Goal: Task Accomplishment & Management: Manage account settings

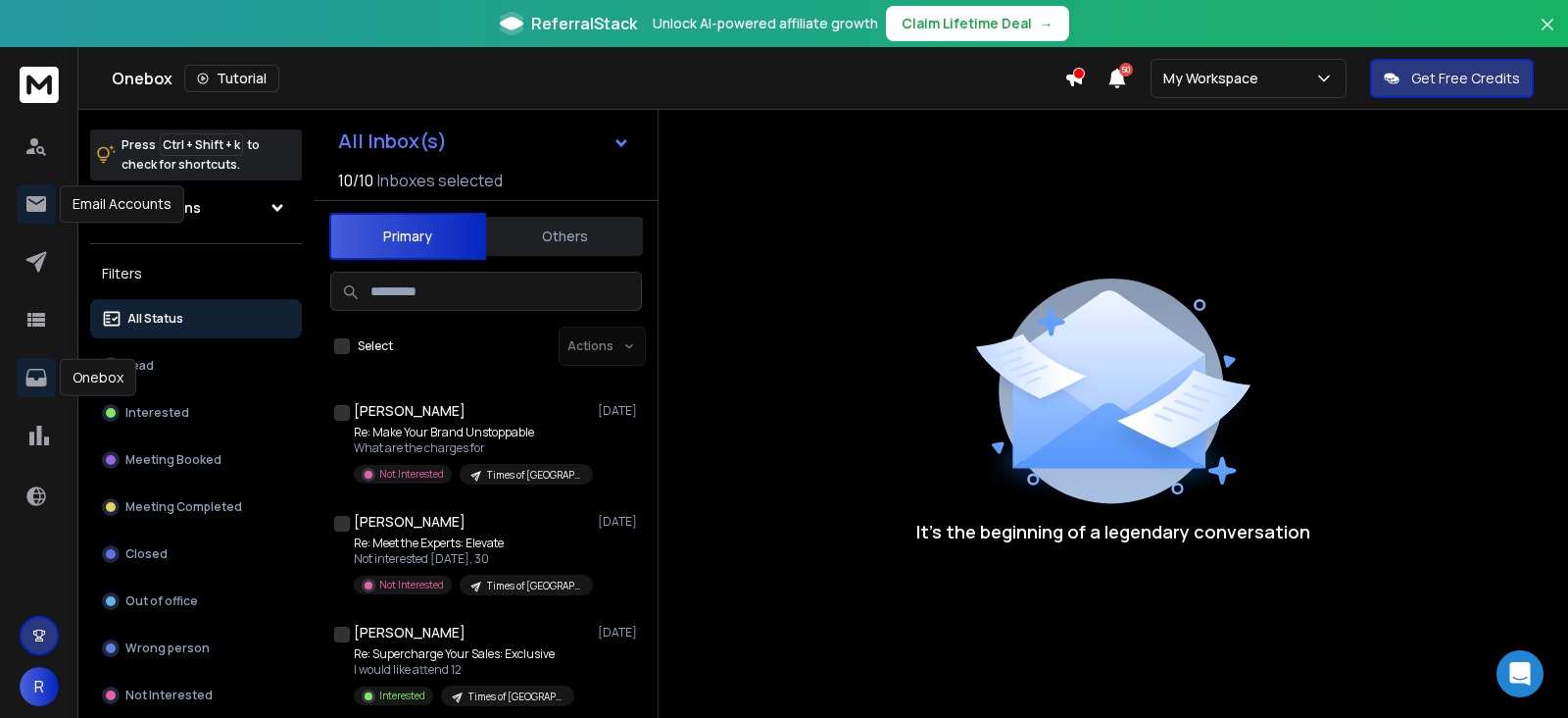
click at [30, 222] on link at bounding box center [36, 204] width 39 height 39
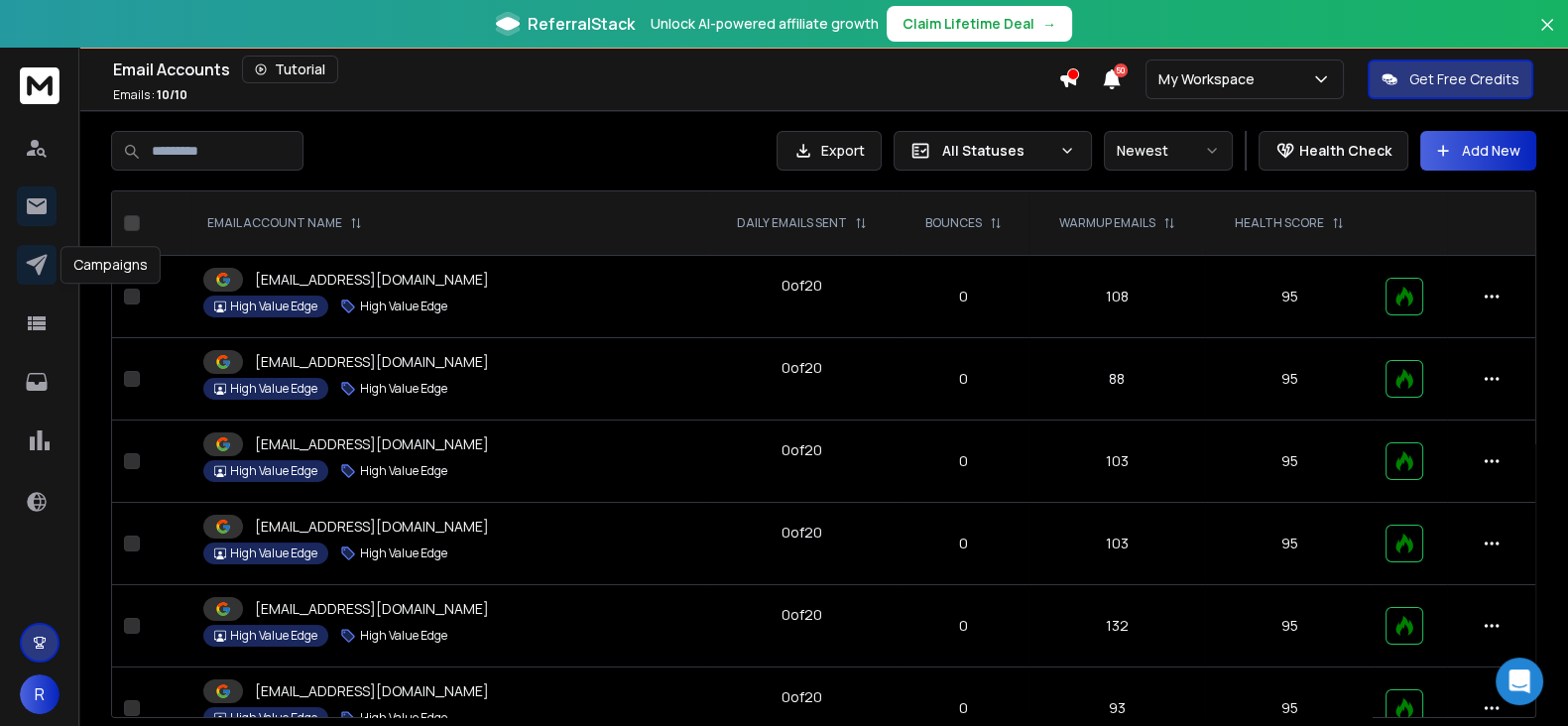
click at [32, 255] on icon at bounding box center [37, 265] width 24 height 24
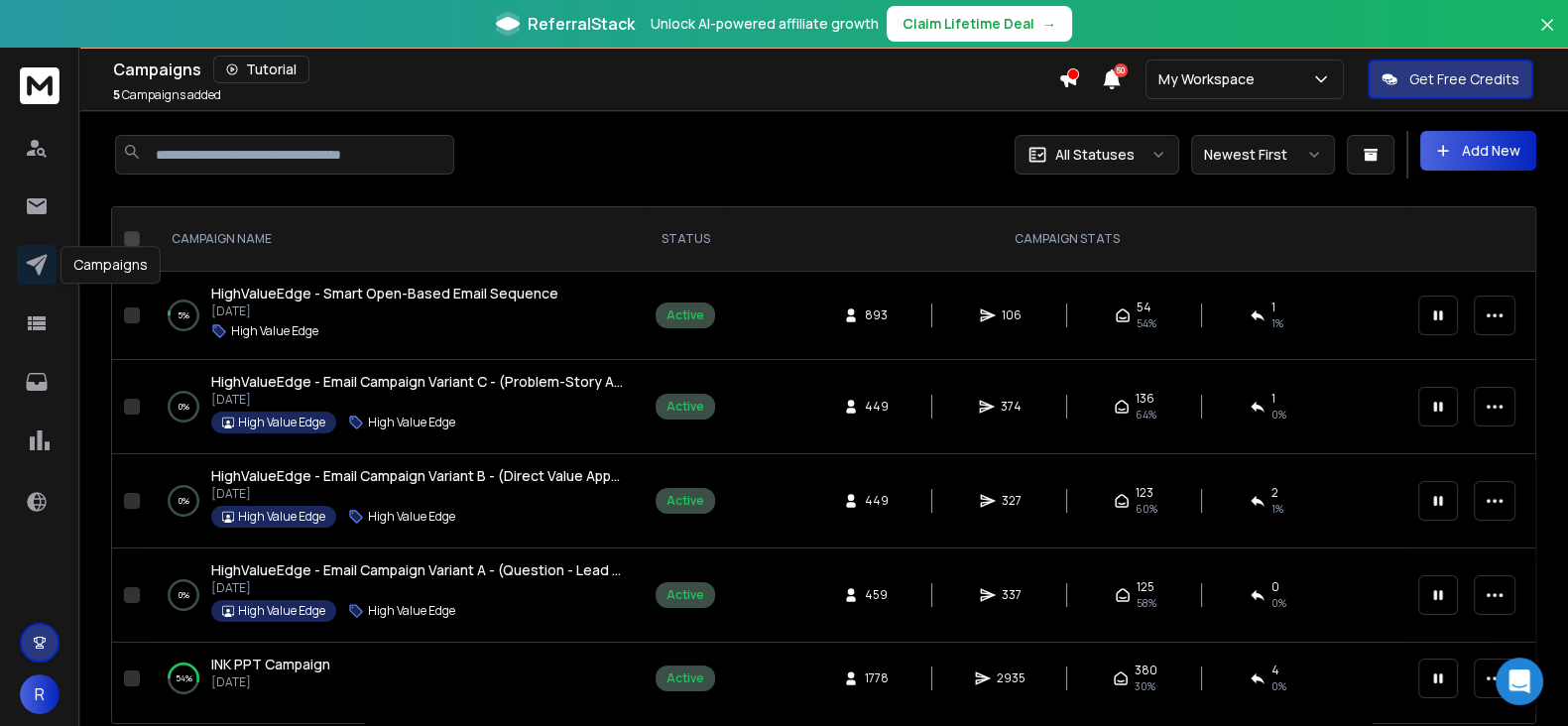
click at [334, 297] on span "HighValueEdge - Smart Open-Based Email Sequence" at bounding box center [384, 292] width 347 height 19
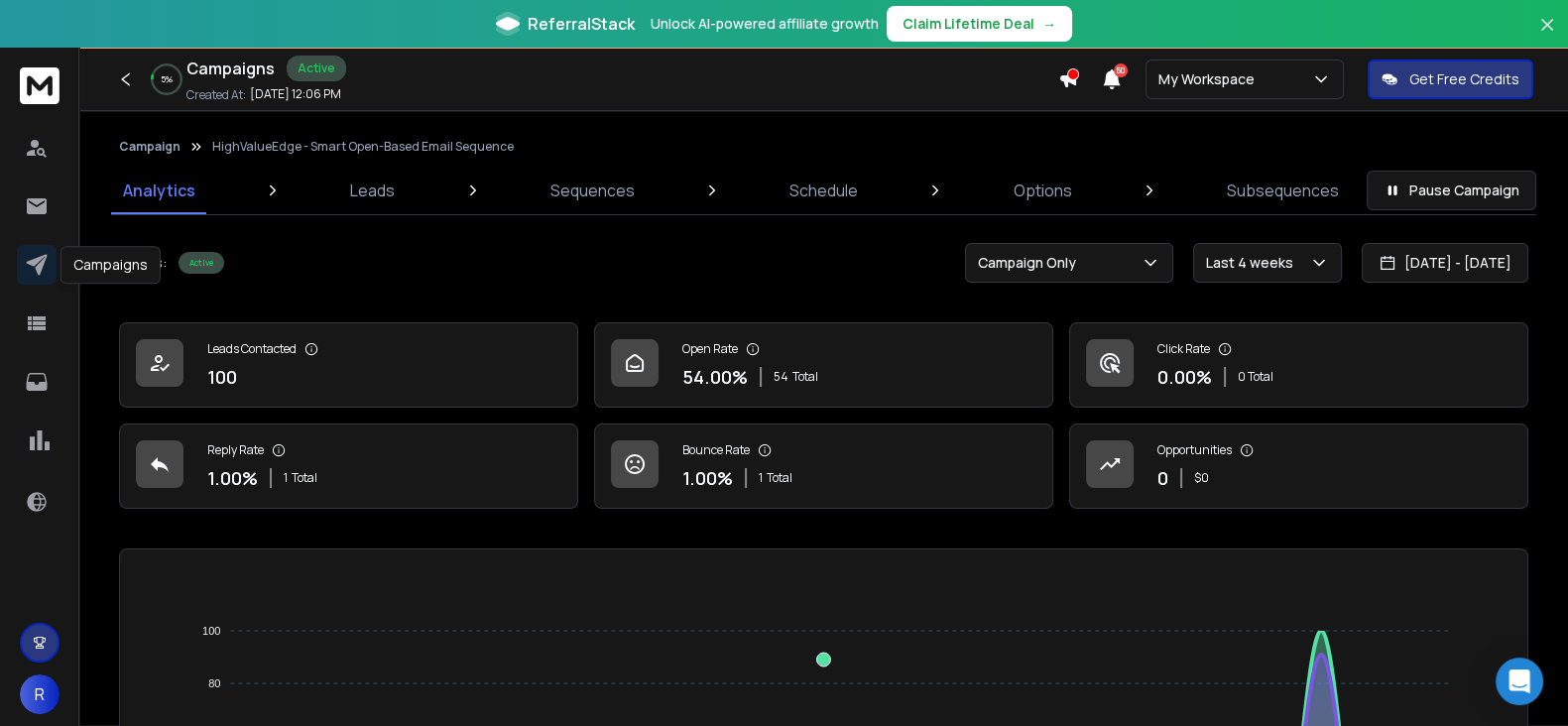
click at [39, 278] on link at bounding box center [37, 265] width 40 height 40
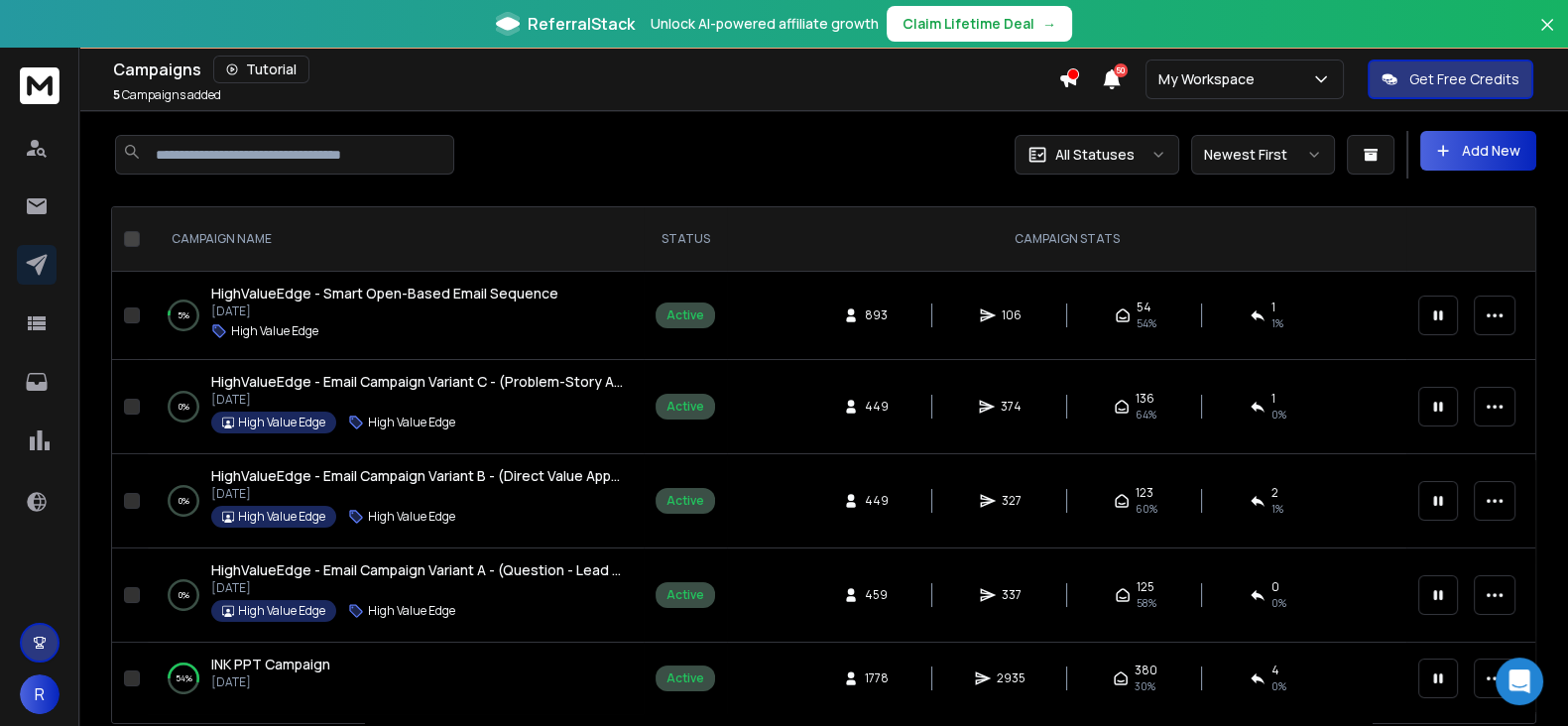
click at [44, 267] on icon at bounding box center [37, 265] width 24 height 24
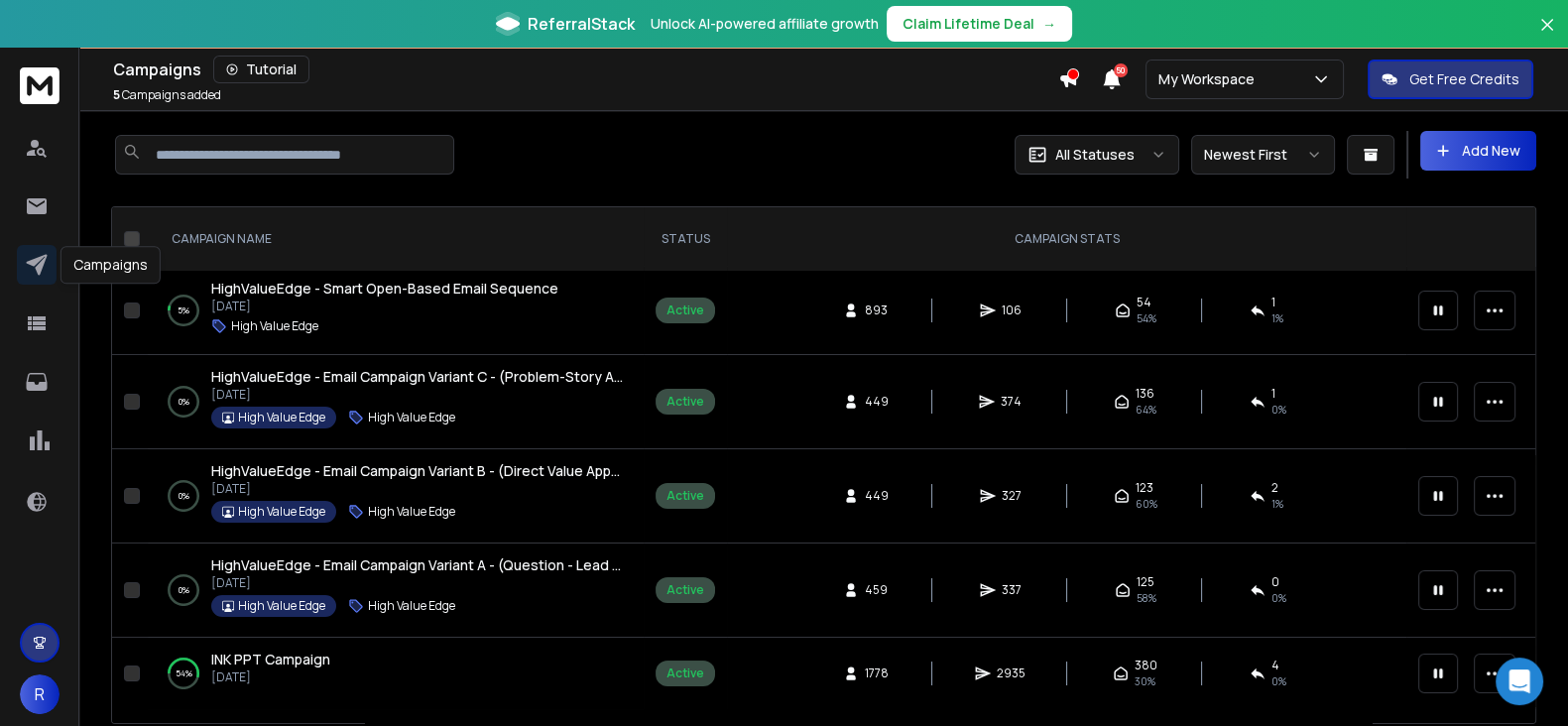
click at [367, 298] on p "3 days ago" at bounding box center [384, 306] width 347 height 16
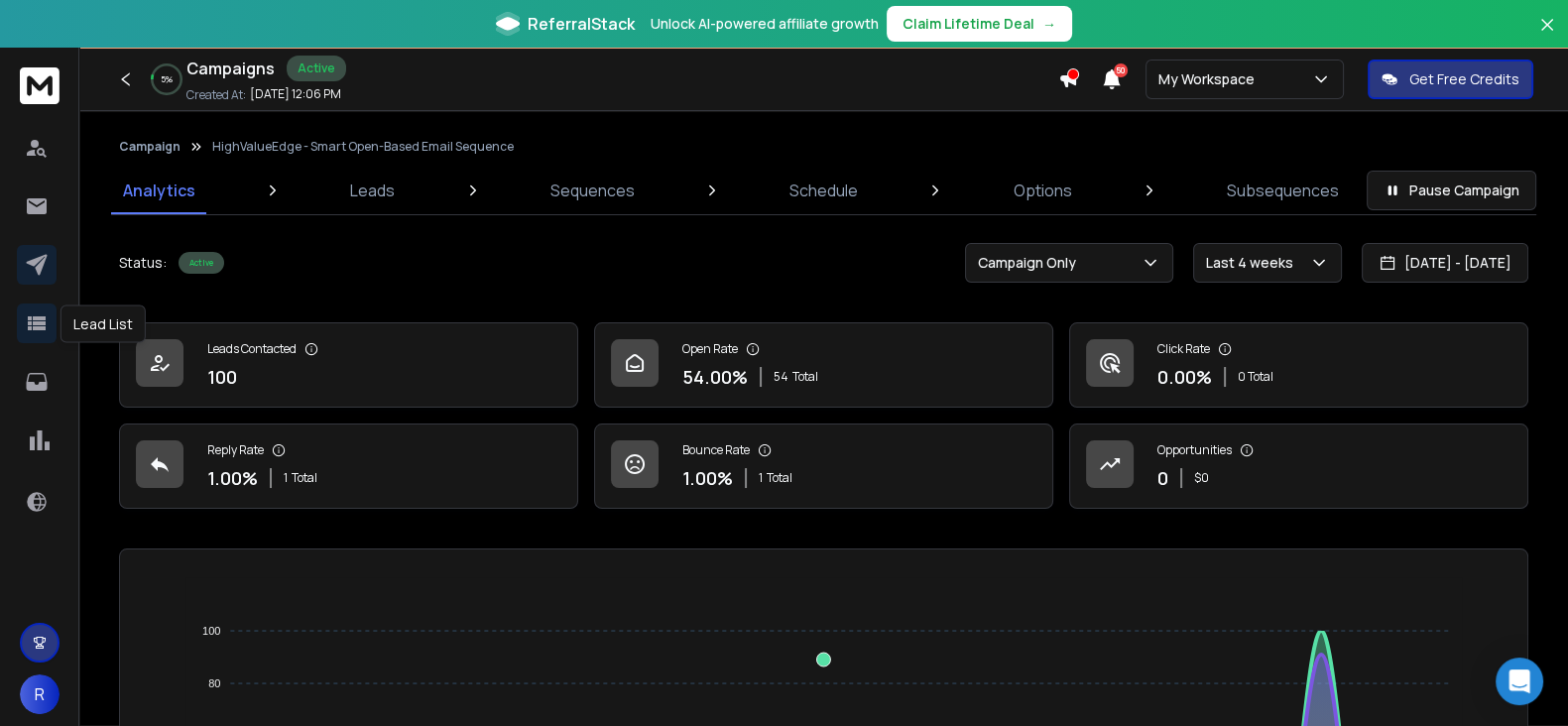
click at [28, 325] on icon at bounding box center [37, 323] width 24 height 24
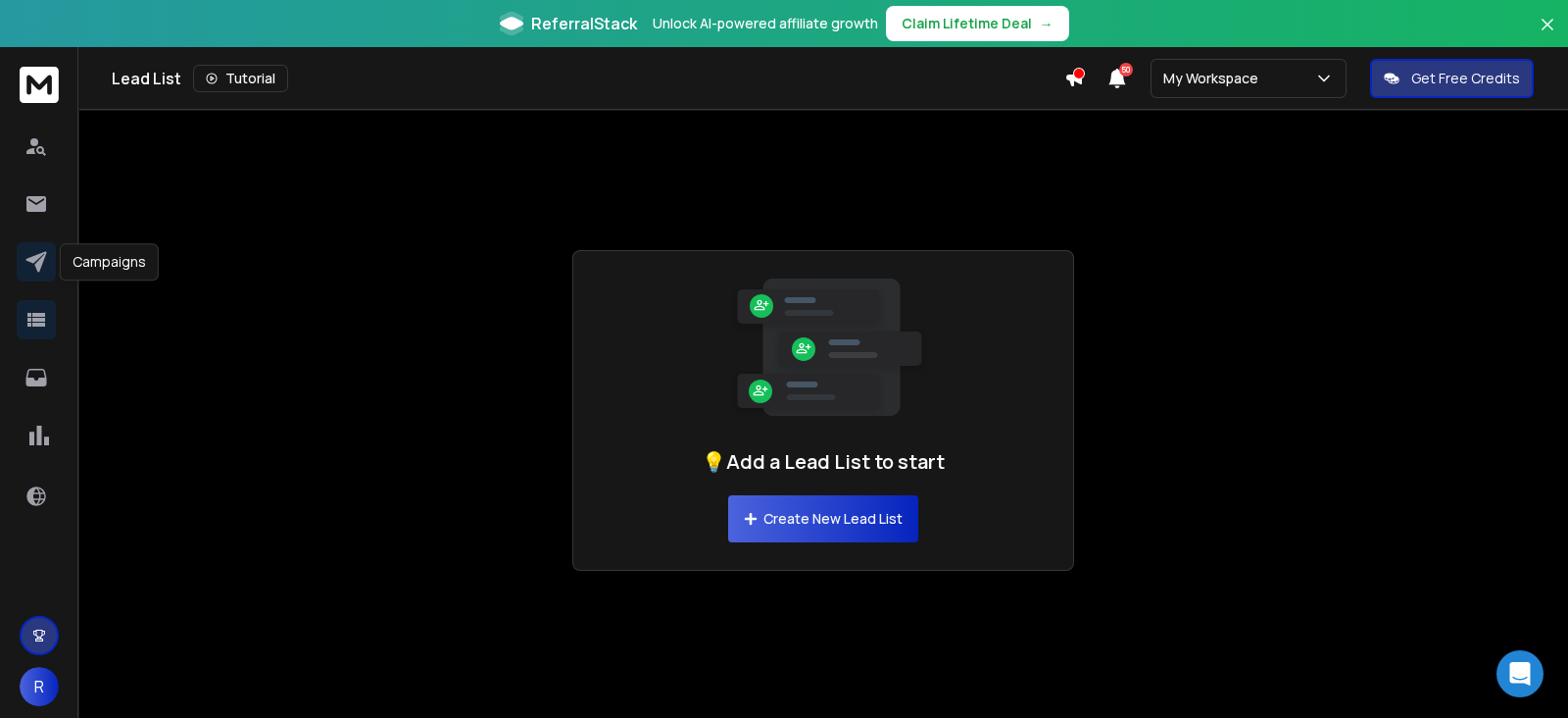
click at [39, 258] on icon at bounding box center [35, 262] width 21 height 21
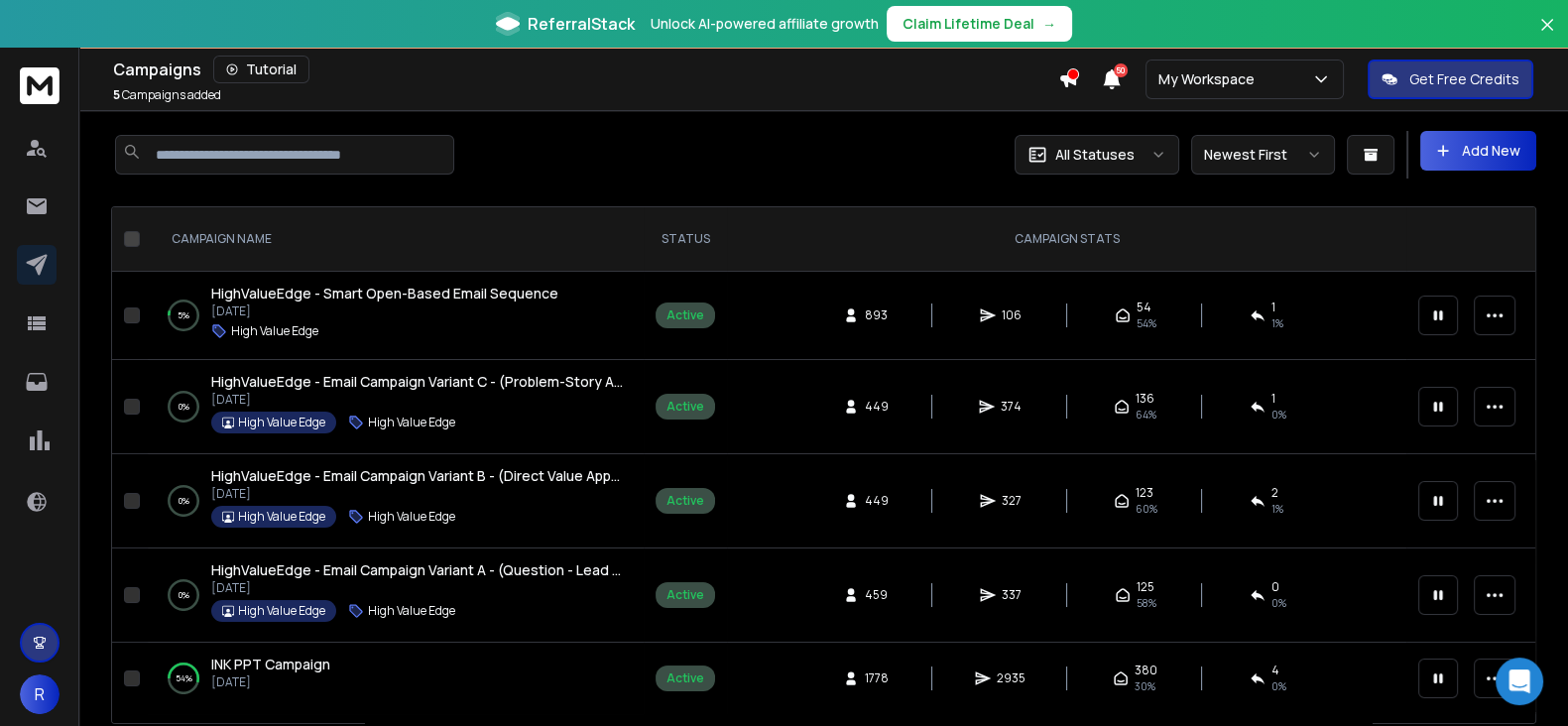
click at [334, 291] on span "HighValueEdge - Smart Open-Based Email Sequence" at bounding box center [384, 292] width 347 height 19
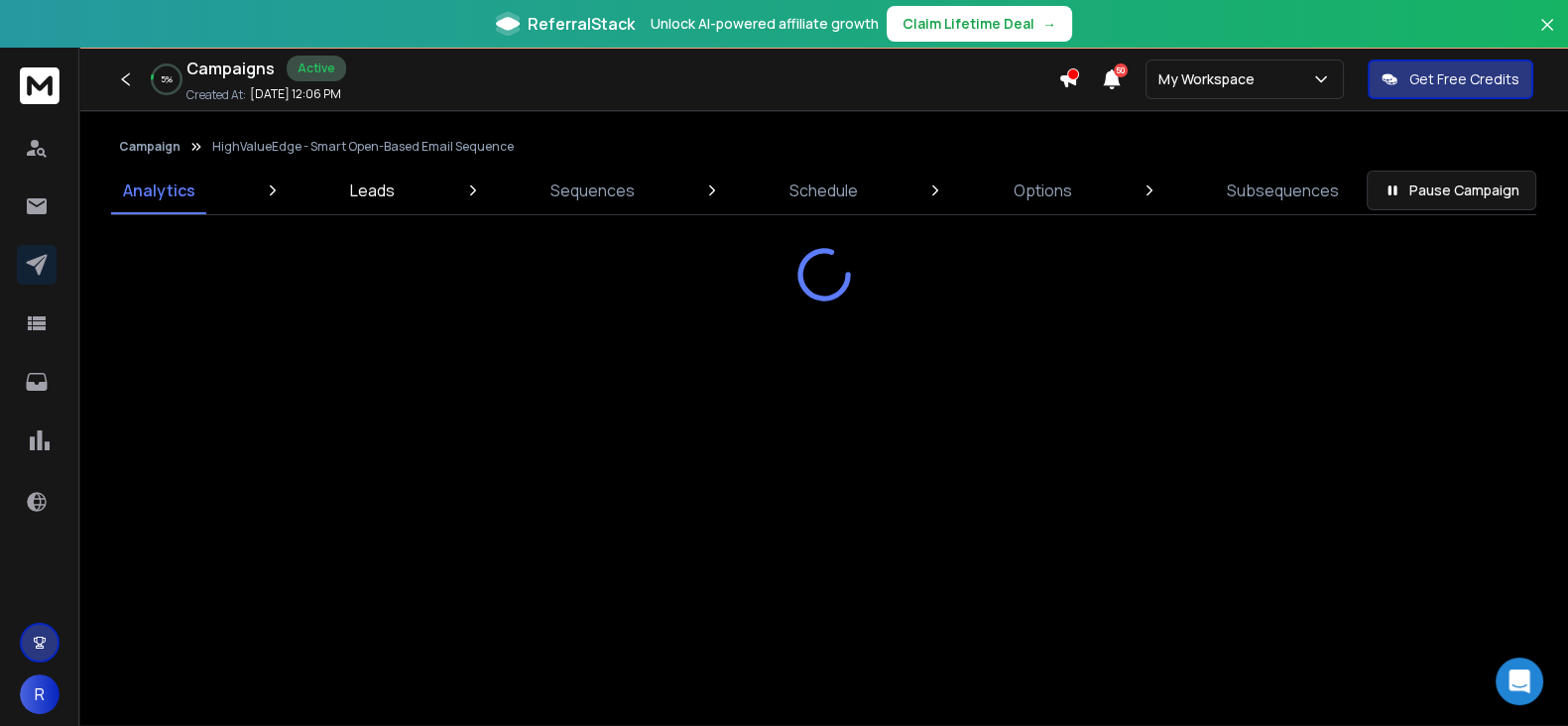
click at [381, 191] on p "Leads" at bounding box center [372, 190] width 45 height 24
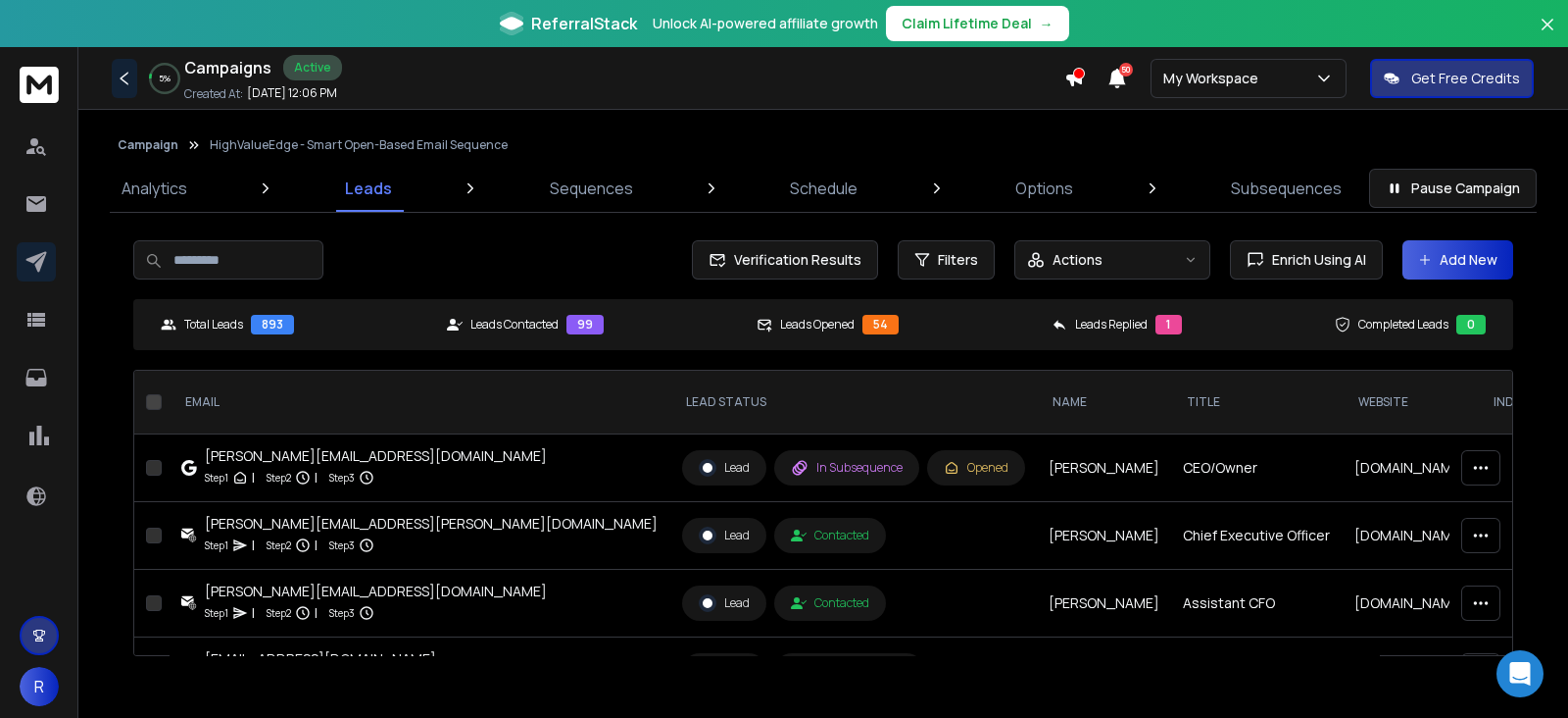
click at [121, 80] on icon at bounding box center [125, 79] width 18 height 18
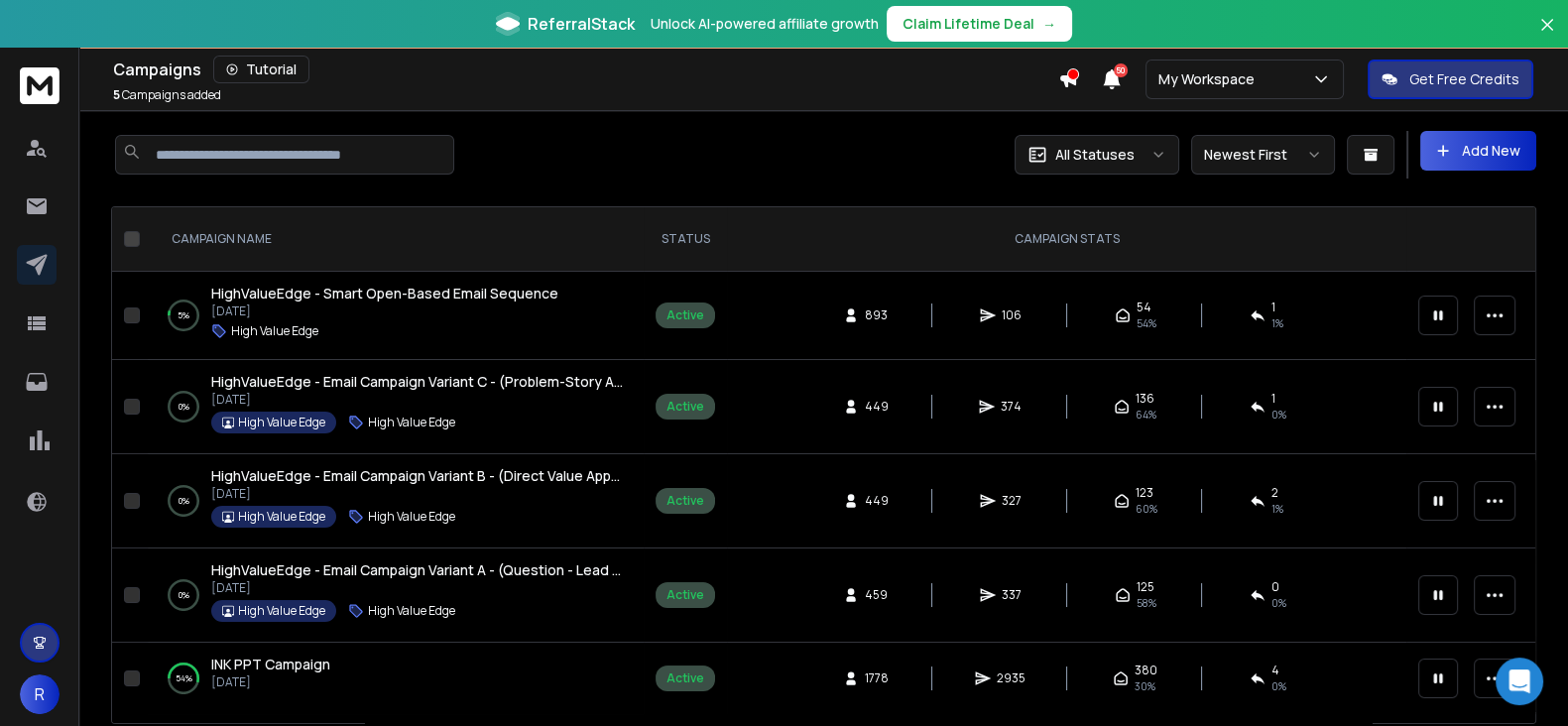
scroll to position [5, 0]
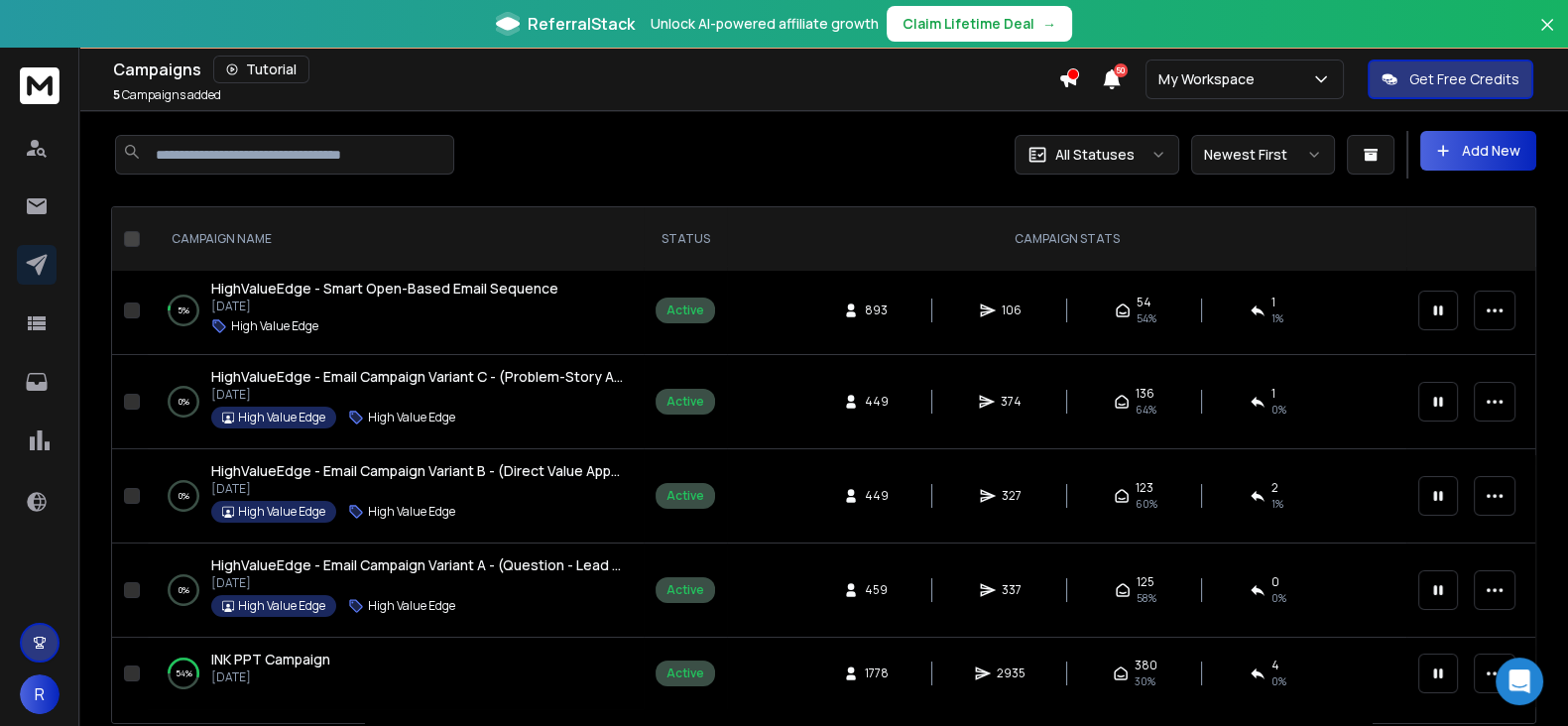
click at [290, 657] on span "INK PPT Campaign" at bounding box center [271, 658] width 119 height 19
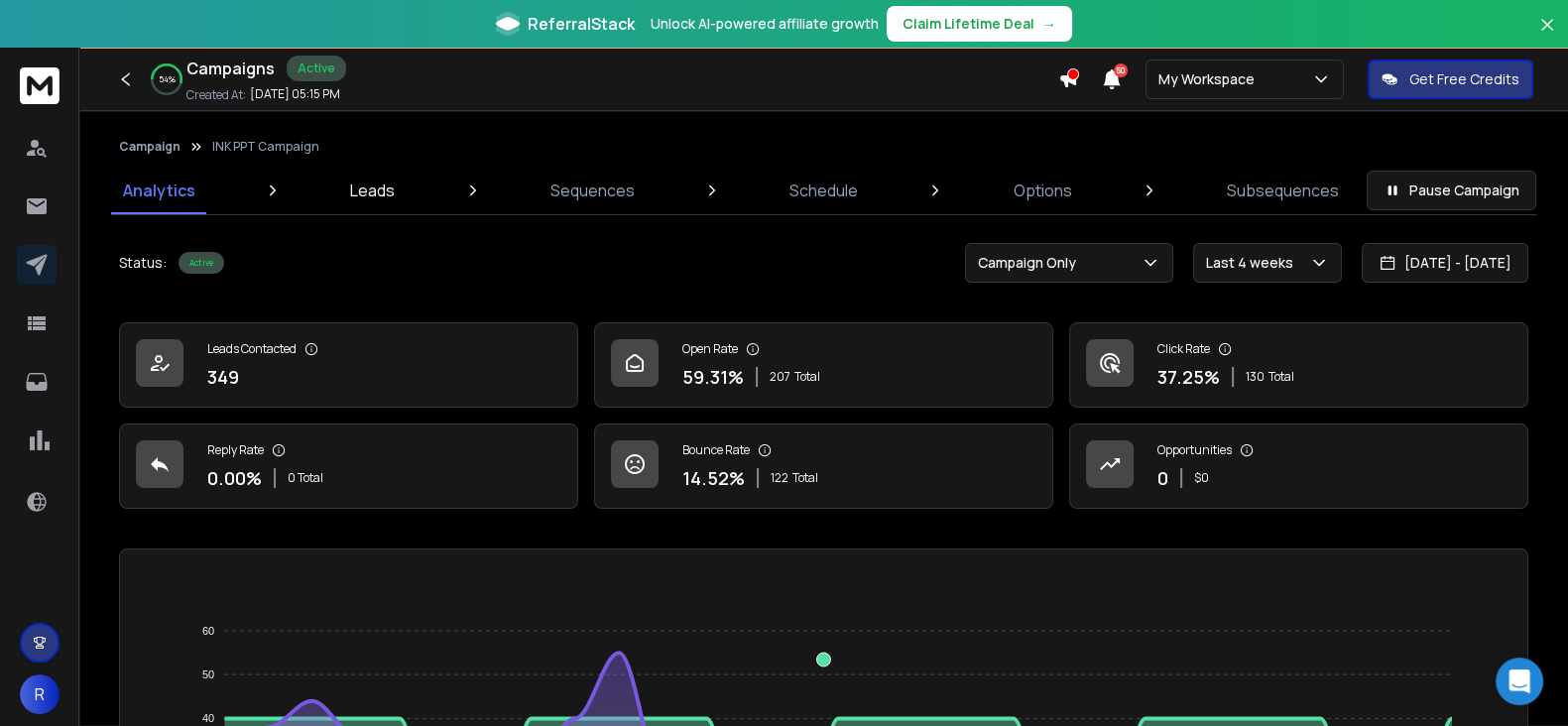
click at [384, 197] on p "Leads" at bounding box center [372, 190] width 45 height 24
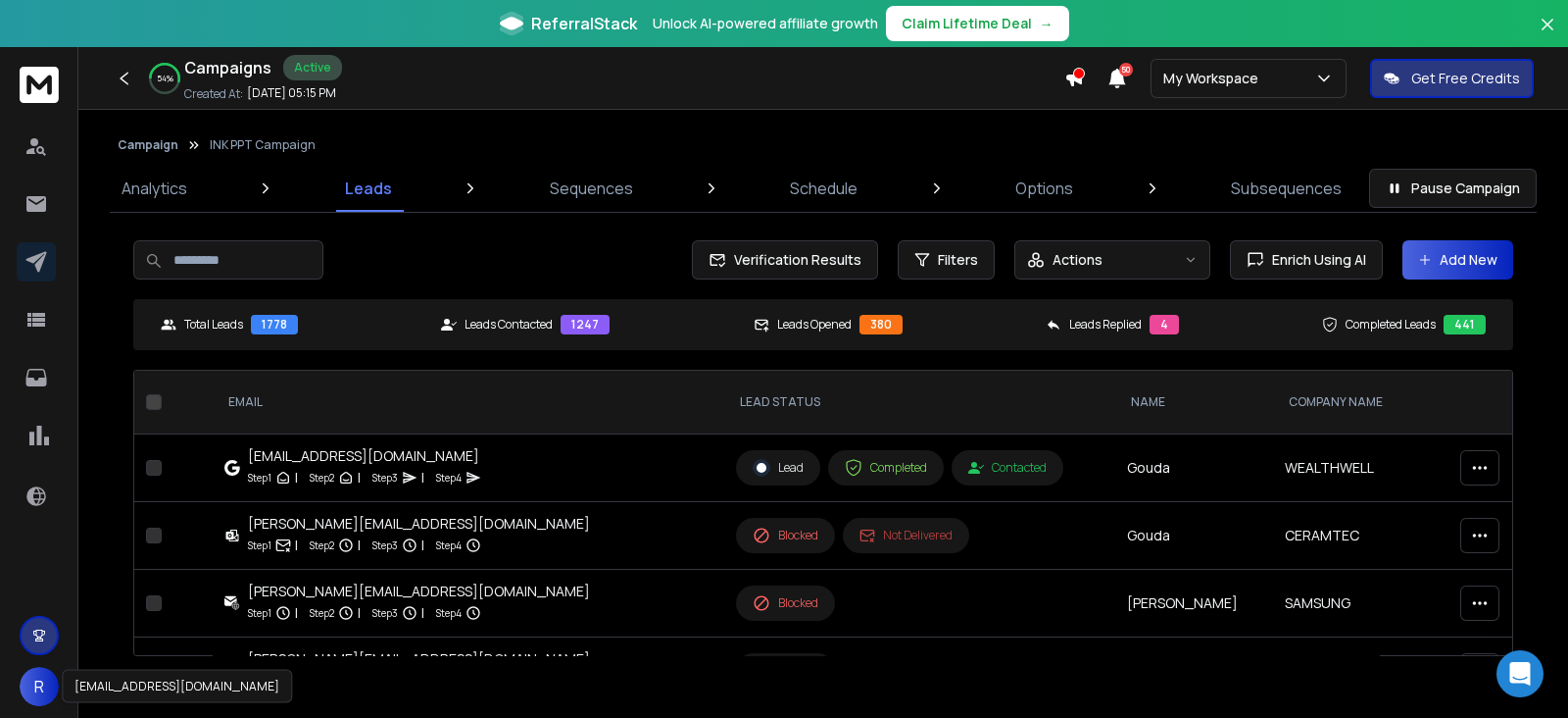
click at [42, 686] on span "R" at bounding box center [39, 687] width 39 height 39
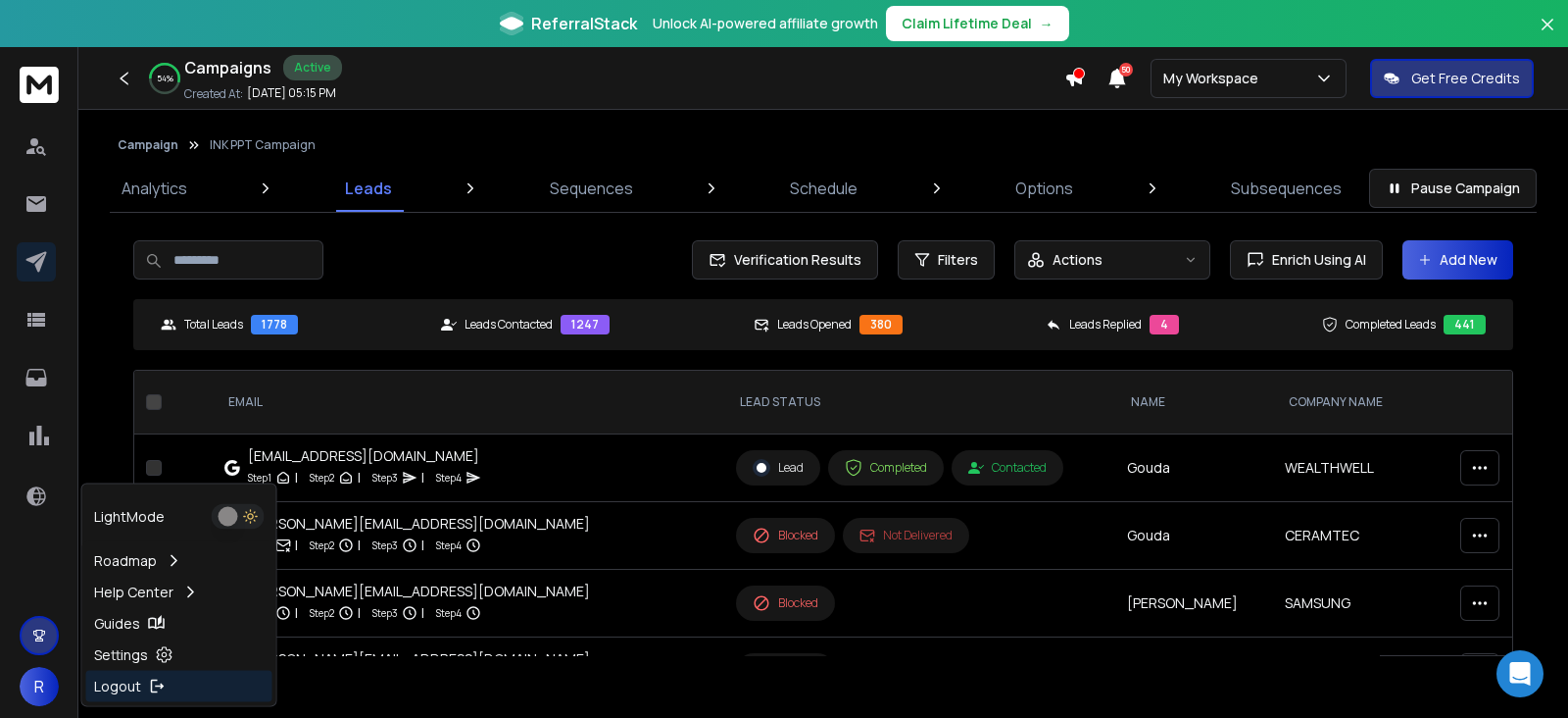
click at [126, 690] on p "Logout" at bounding box center [118, 687] width 47 height 20
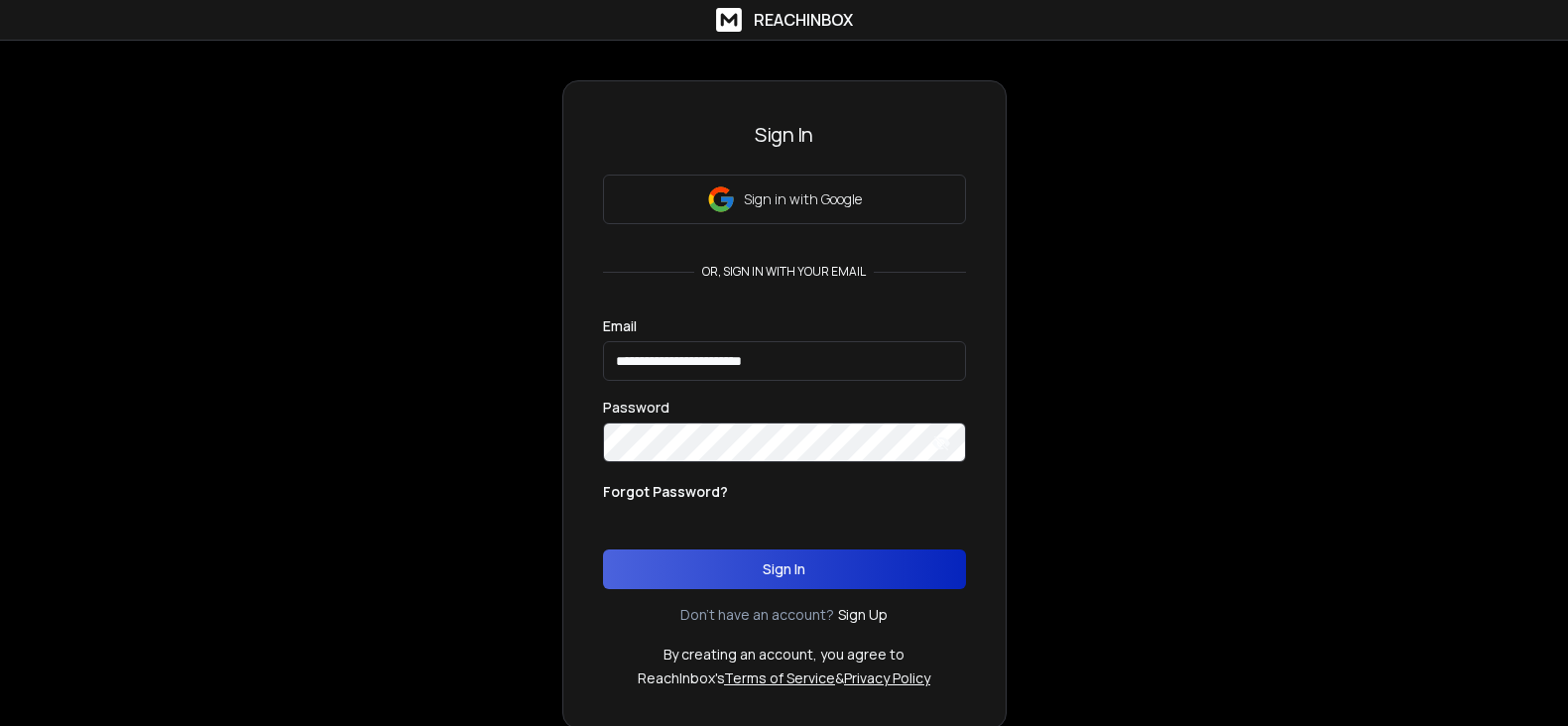
click at [835, 374] on input "**********" at bounding box center [784, 361] width 363 height 40
type input "**********"
click at [794, 567] on button "Sign In" at bounding box center [784, 569] width 363 height 40
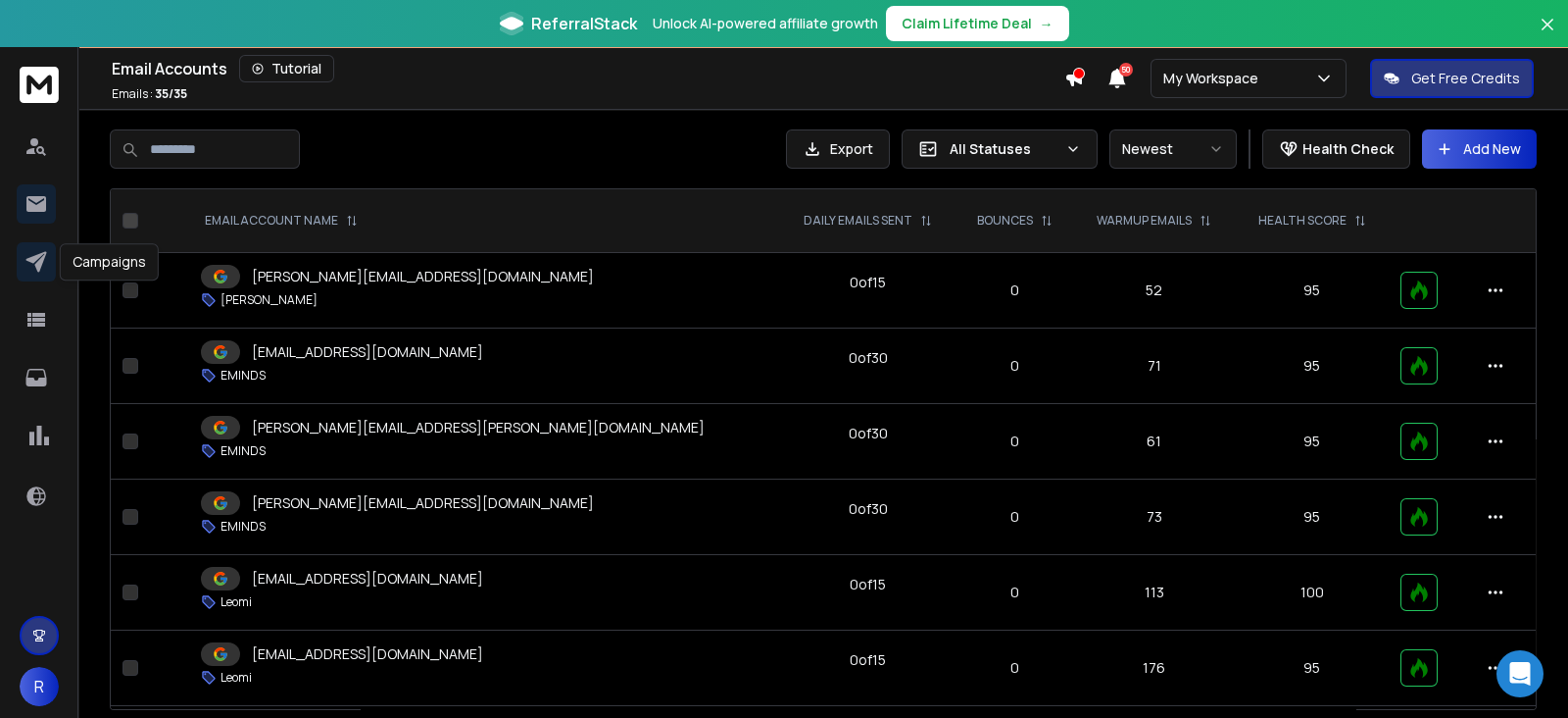
click at [39, 257] on icon at bounding box center [36, 262] width 24 height 24
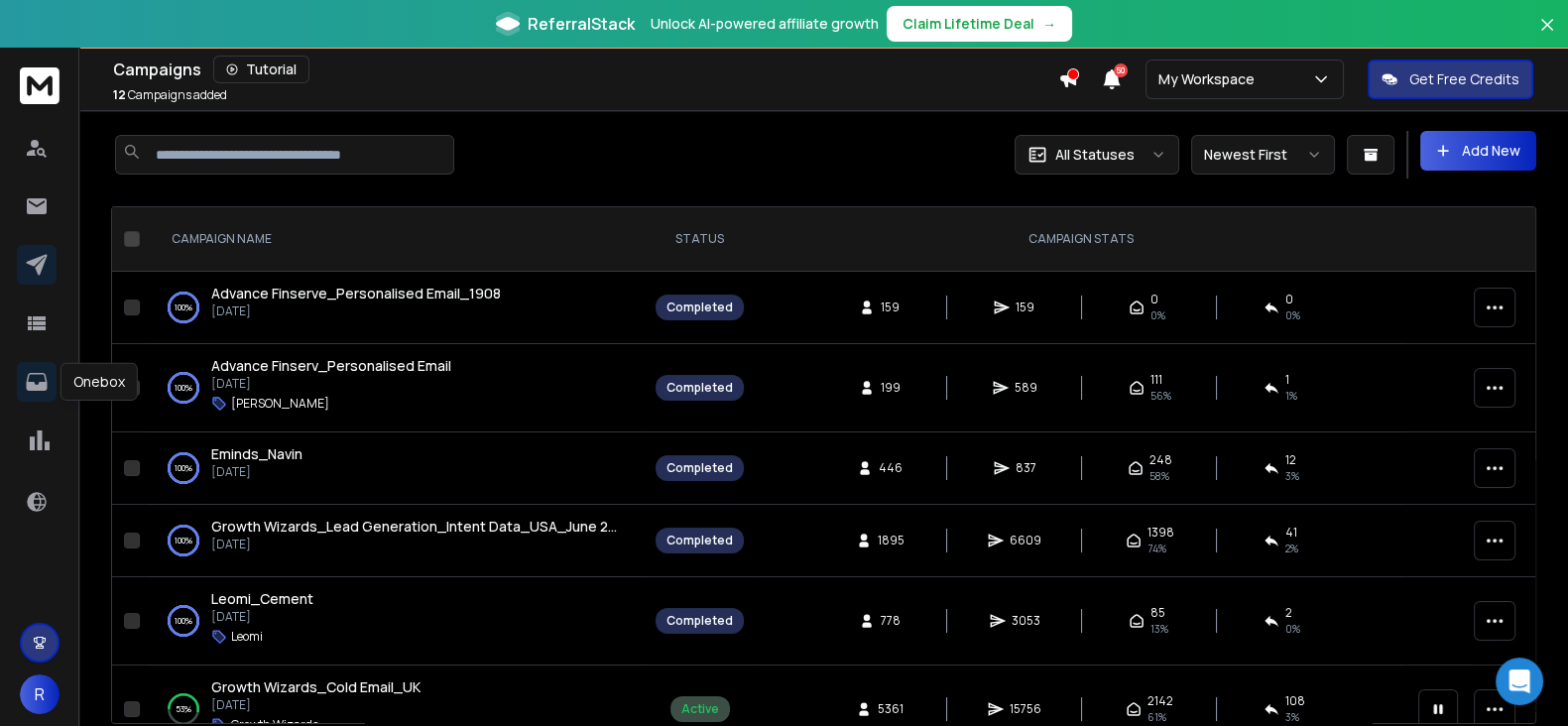
click at [43, 392] on icon at bounding box center [37, 382] width 24 height 24
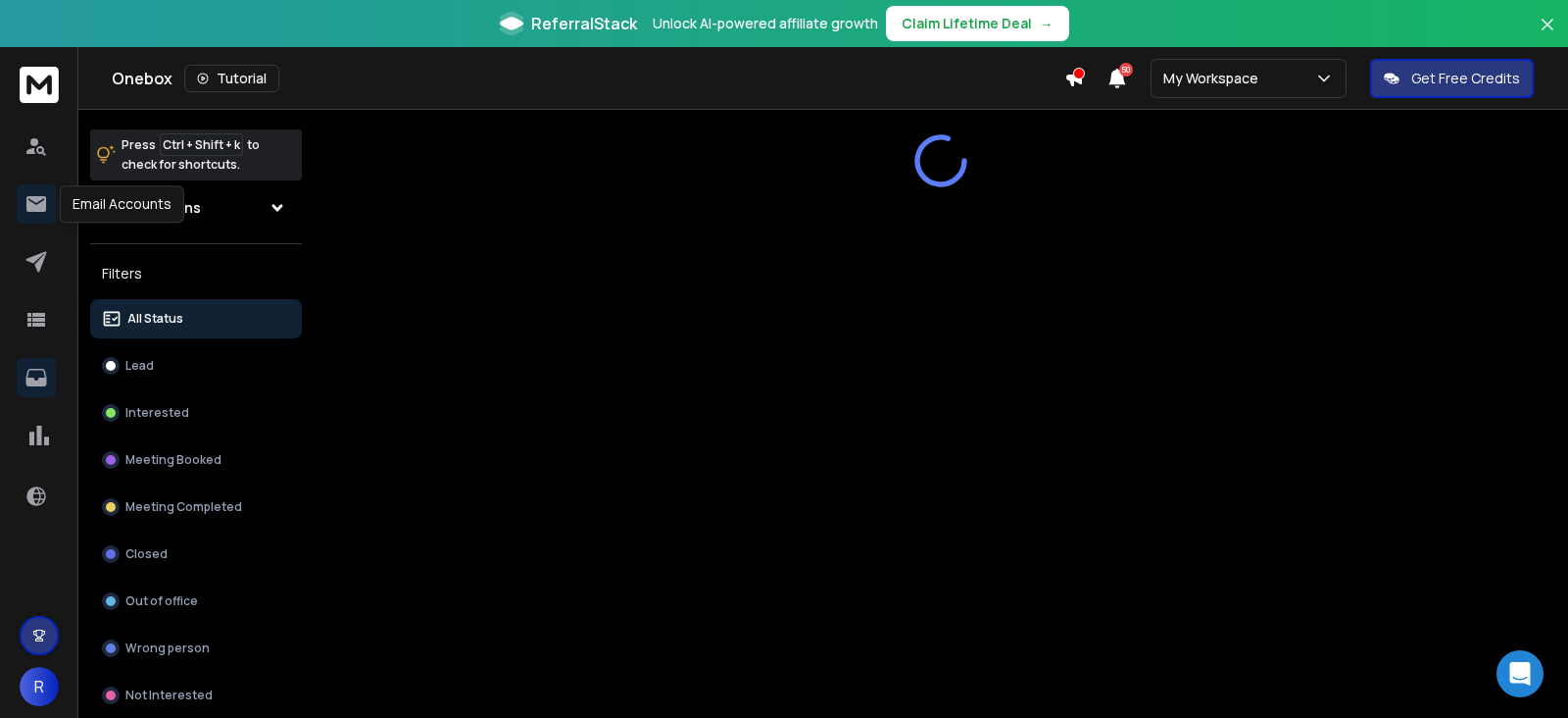
click at [33, 200] on icon at bounding box center [36, 204] width 20 height 16
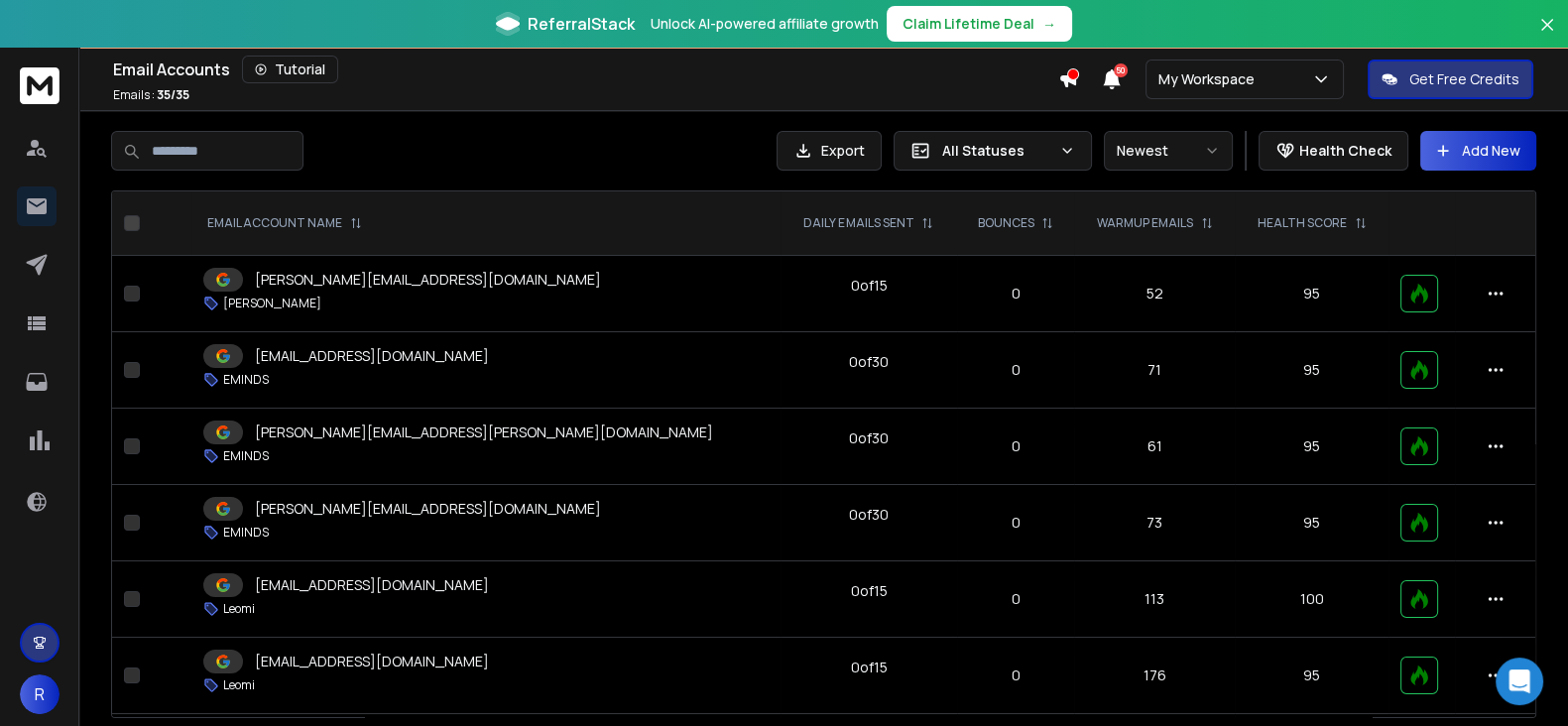
click at [350, 220] on icon at bounding box center [356, 223] width 12 height 12
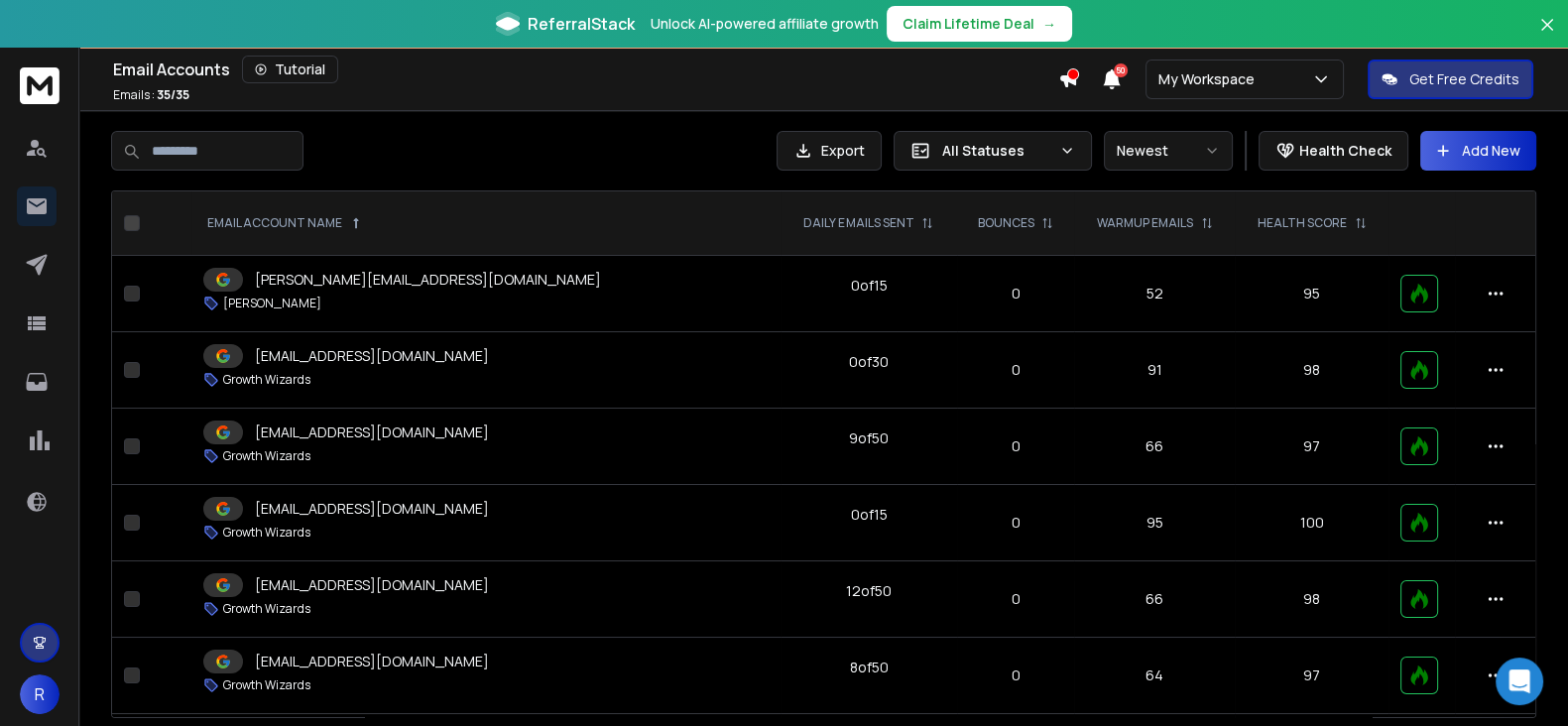
click at [1022, 145] on p "All Statuses" at bounding box center [997, 151] width 109 height 20
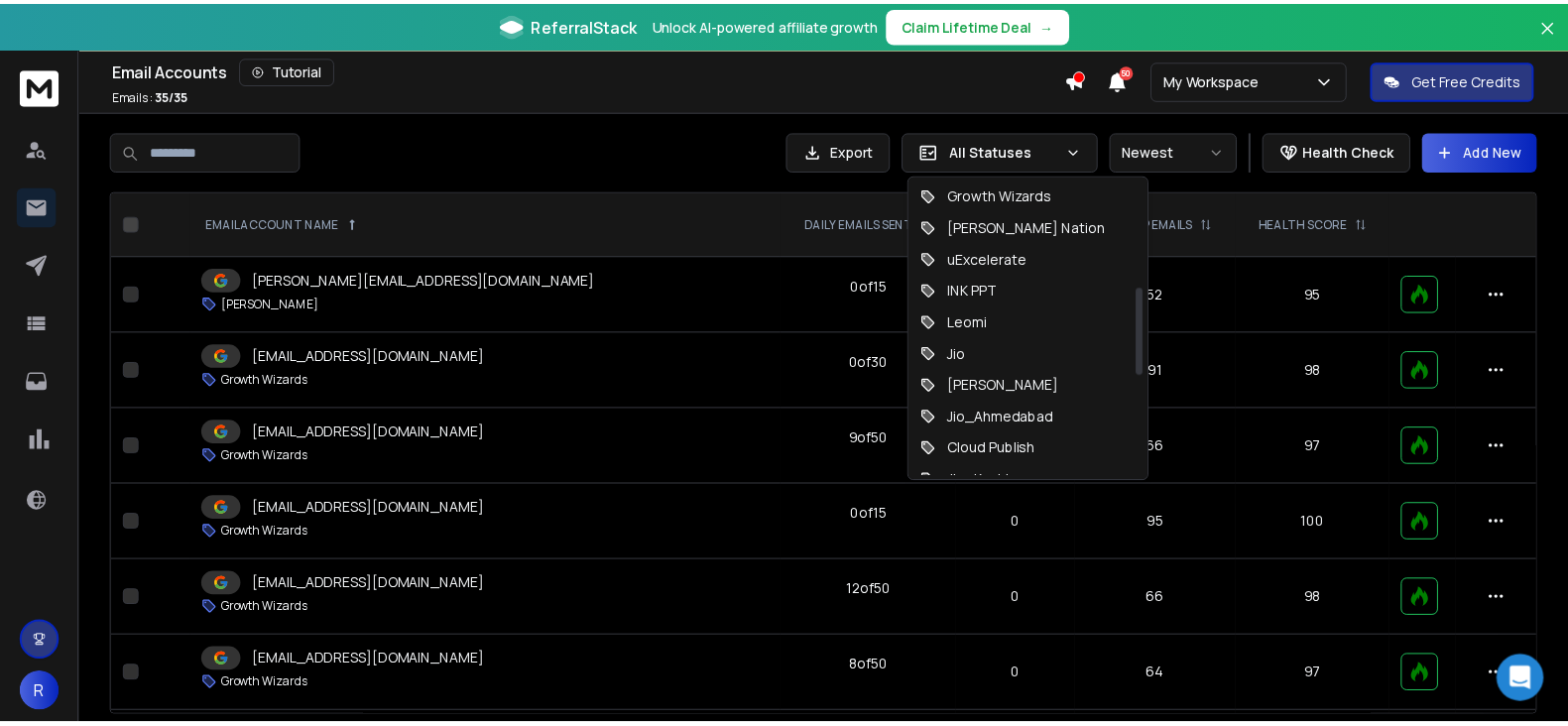
scroll to position [320, 0]
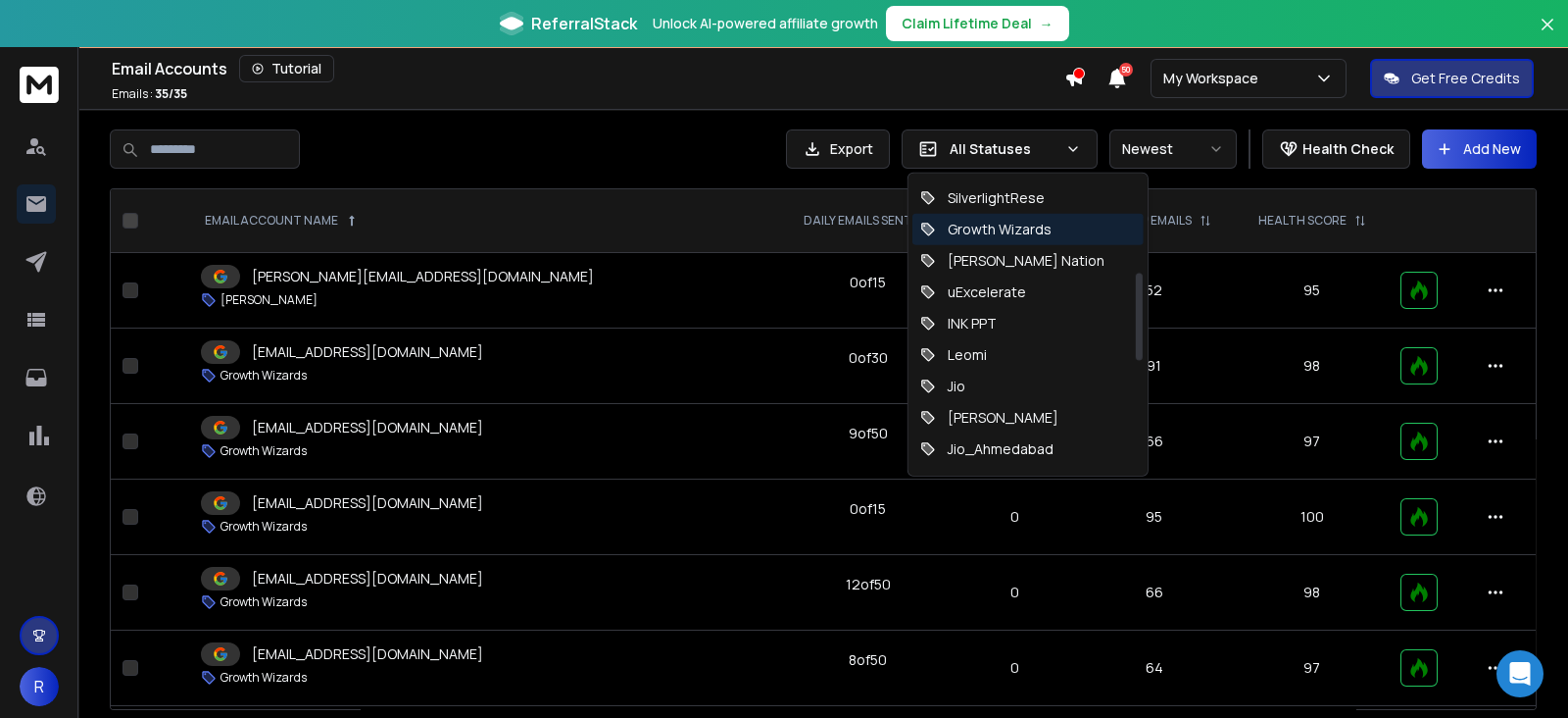
click at [1015, 237] on div "Growth Wizards" at bounding box center [1027, 229] width 231 height 31
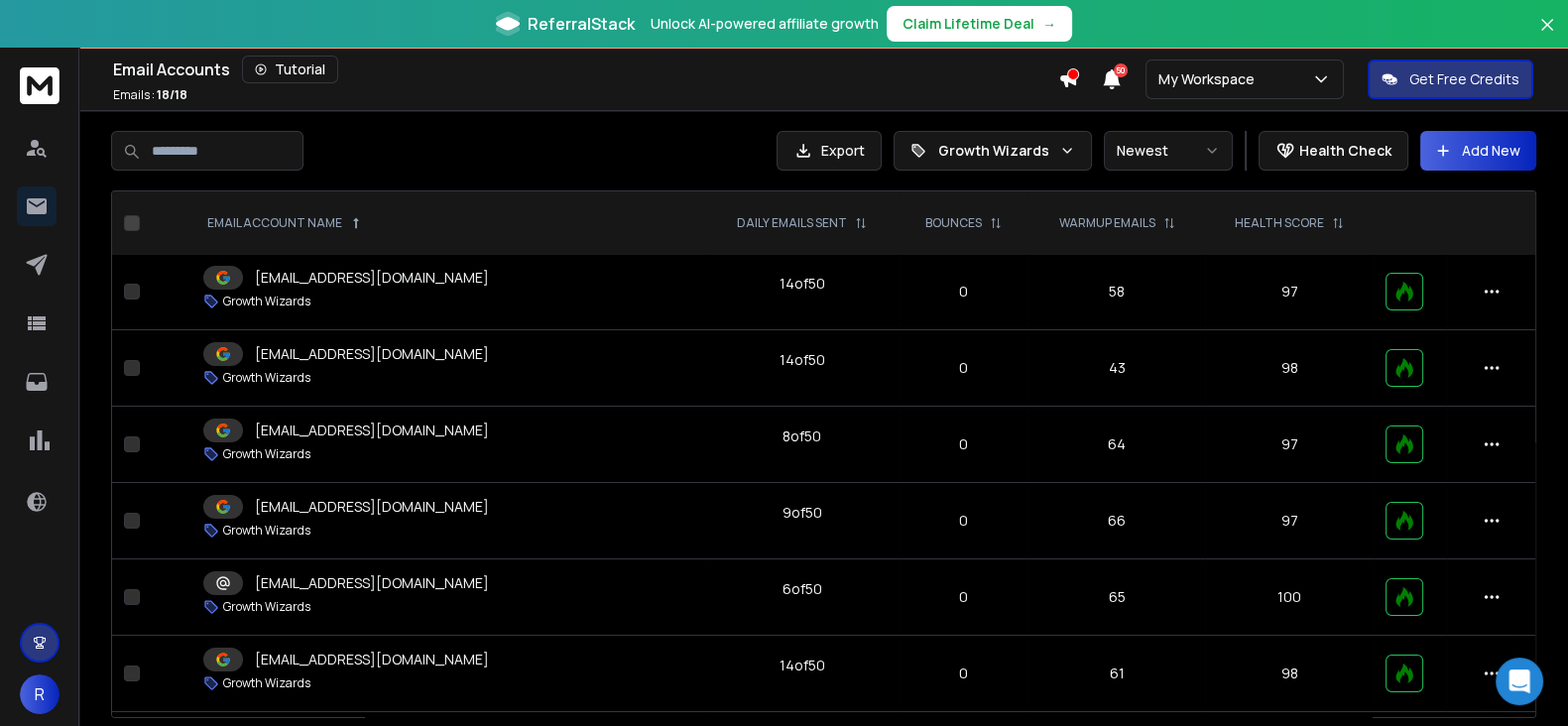
scroll to position [0, 0]
click at [132, 223] on button "Select this Page" at bounding box center [132, 223] width 16 height 16
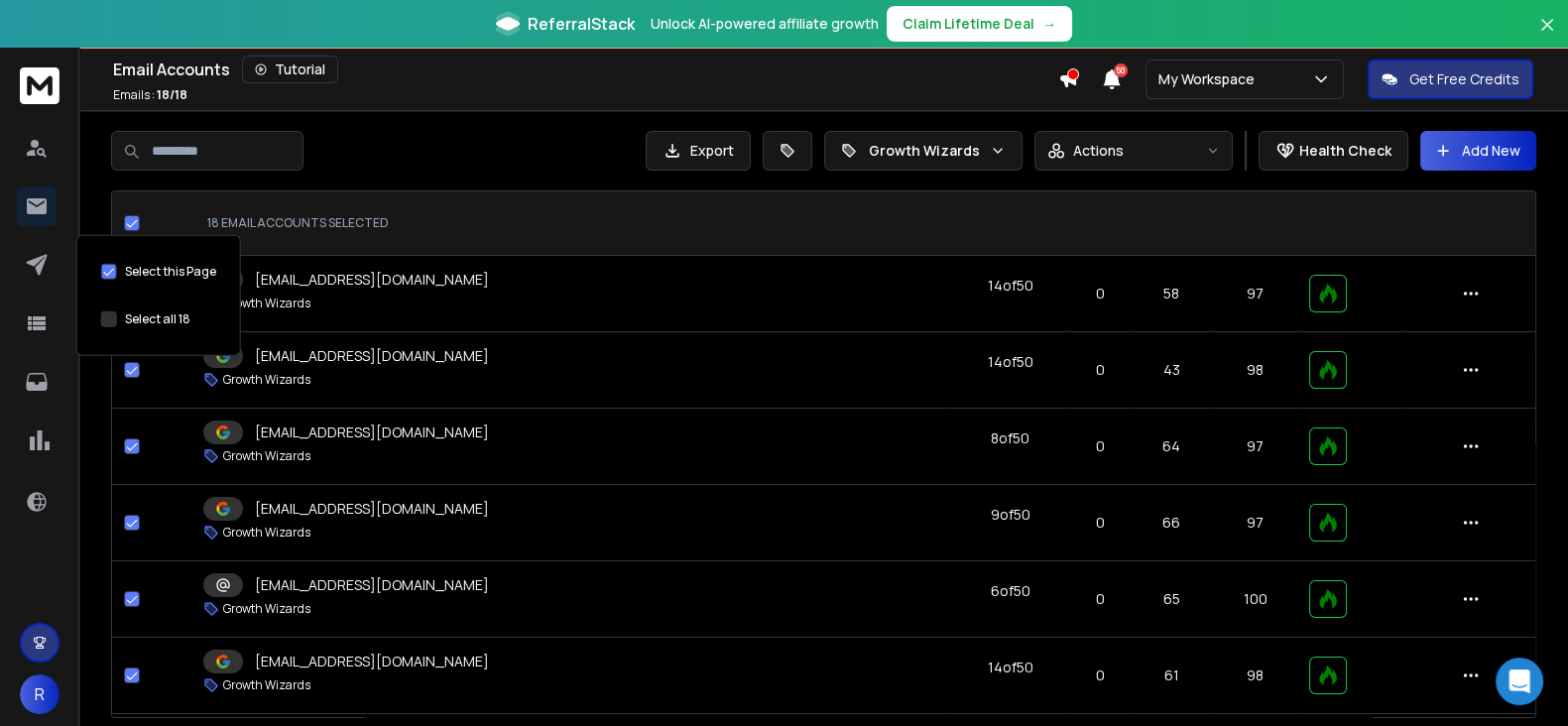
click at [134, 225] on button "Select this Page" at bounding box center [132, 223] width 16 height 16
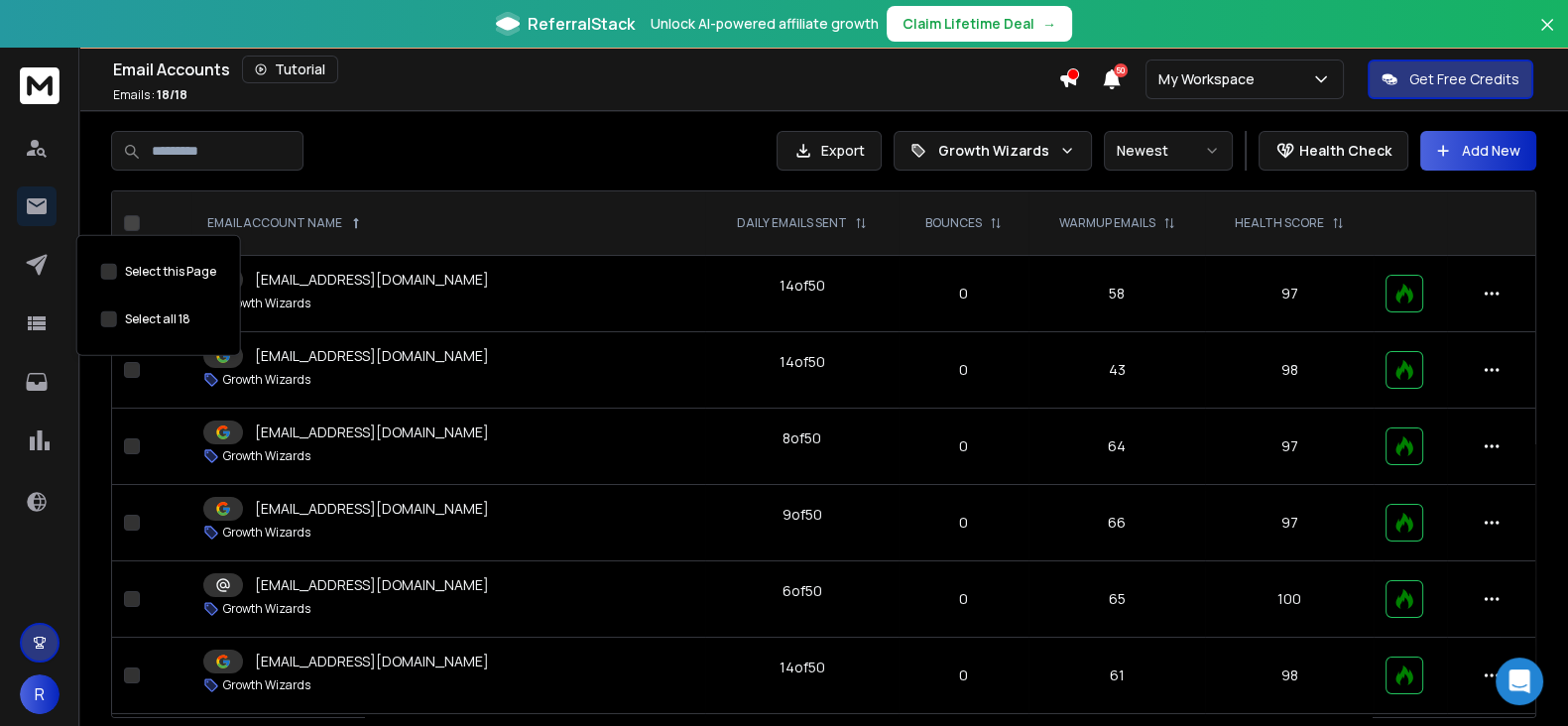
click at [517, 131] on div at bounding box center [438, 151] width 654 height 40
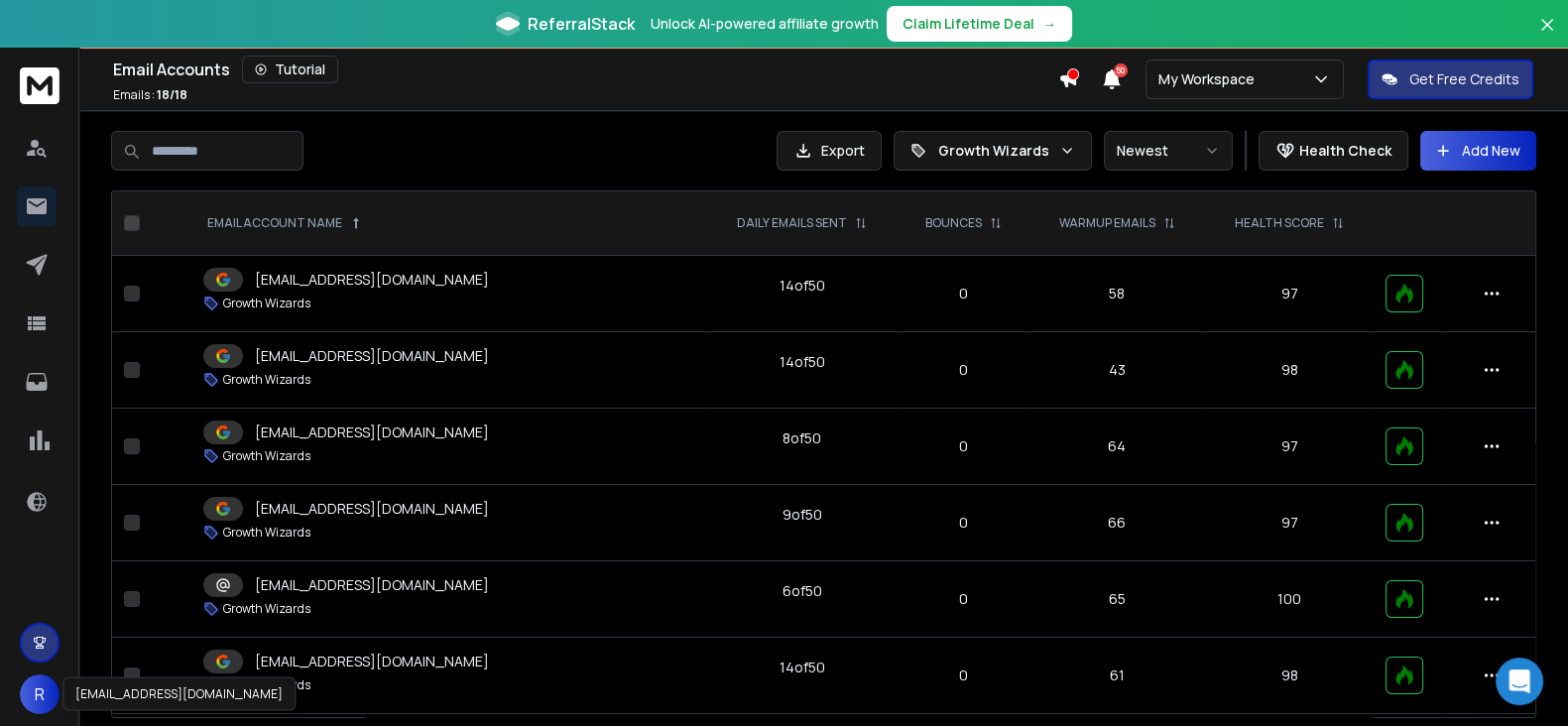
click at [43, 696] on span "R" at bounding box center [40, 694] width 40 height 40
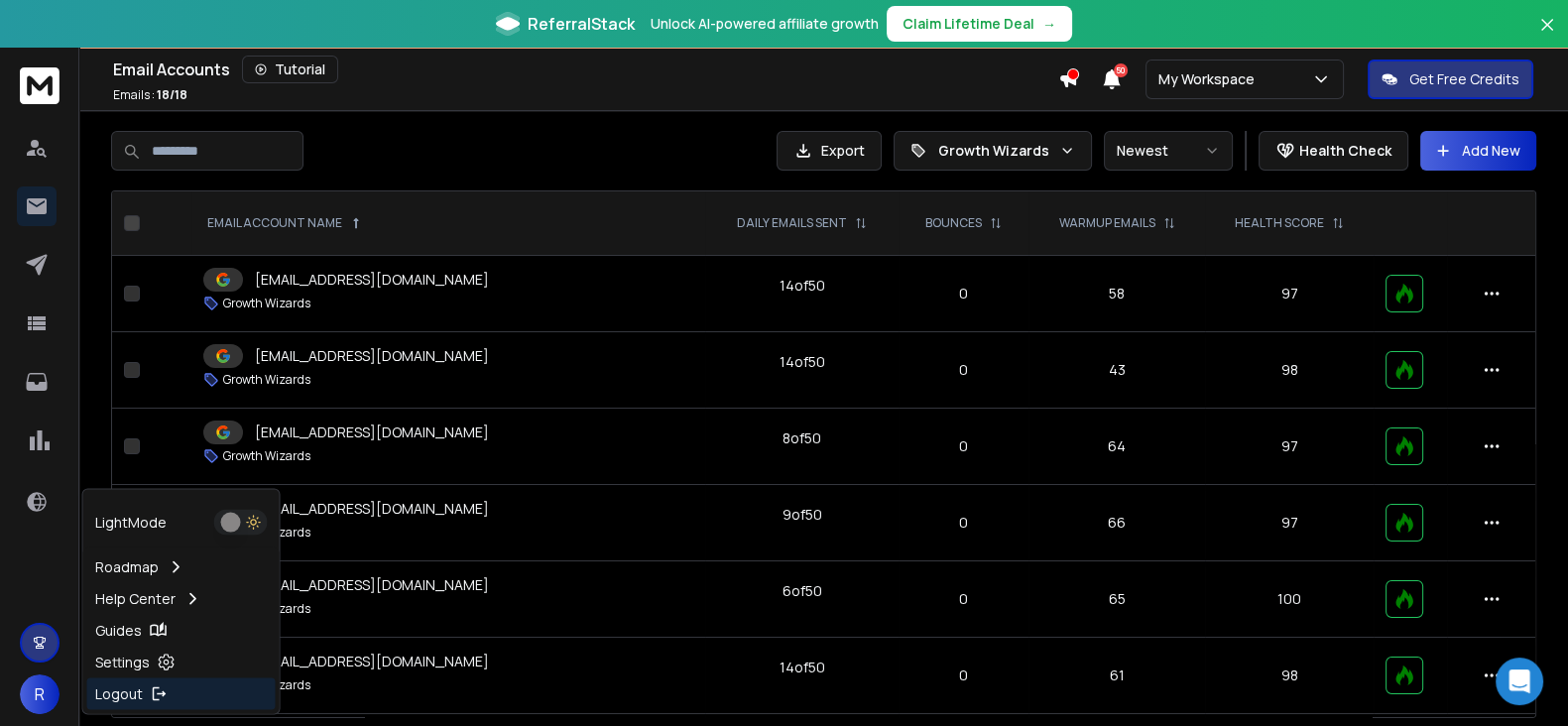
click at [104, 692] on p "Logout" at bounding box center [119, 694] width 48 height 20
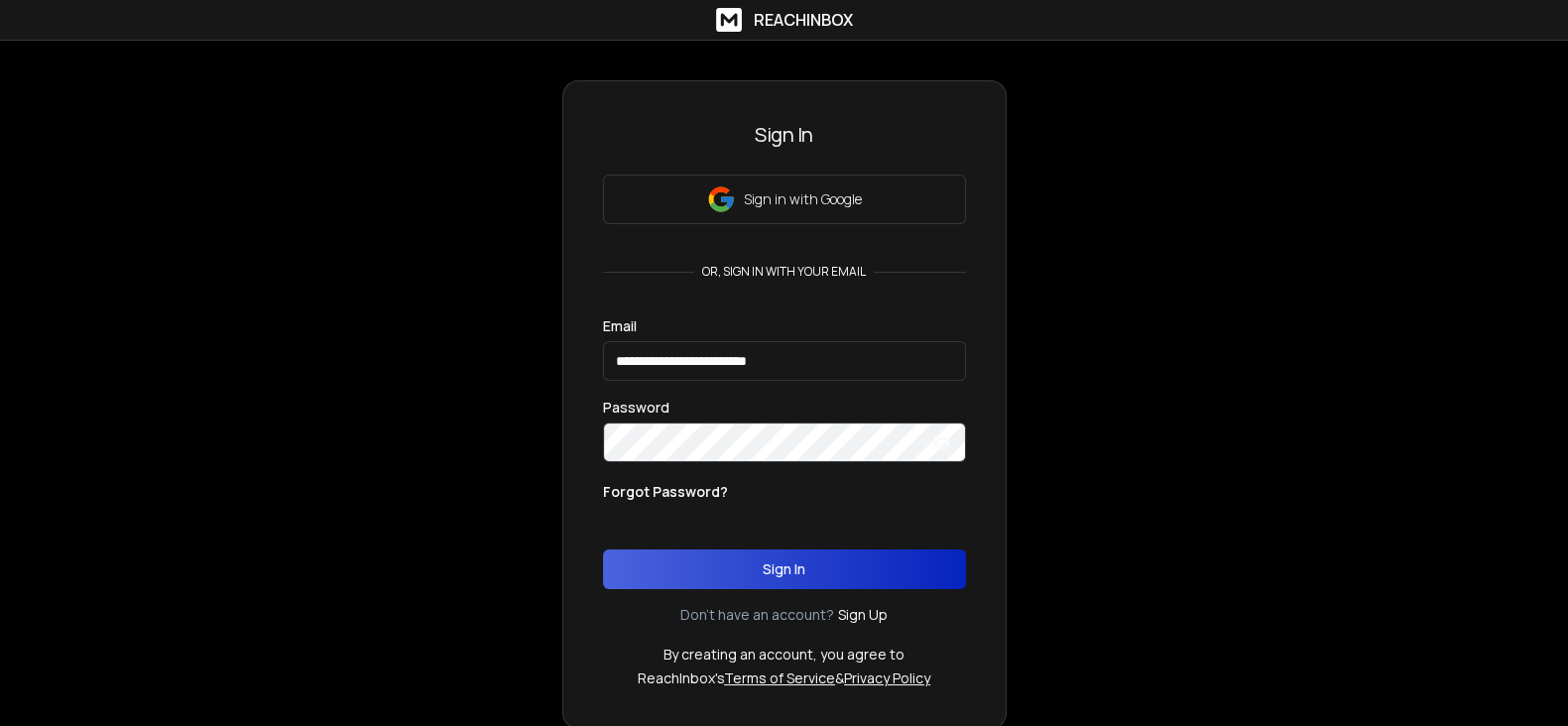
click at [828, 354] on input "**********" at bounding box center [784, 361] width 363 height 40
type input "**********"
click at [802, 563] on button "Sign In" at bounding box center [784, 569] width 363 height 40
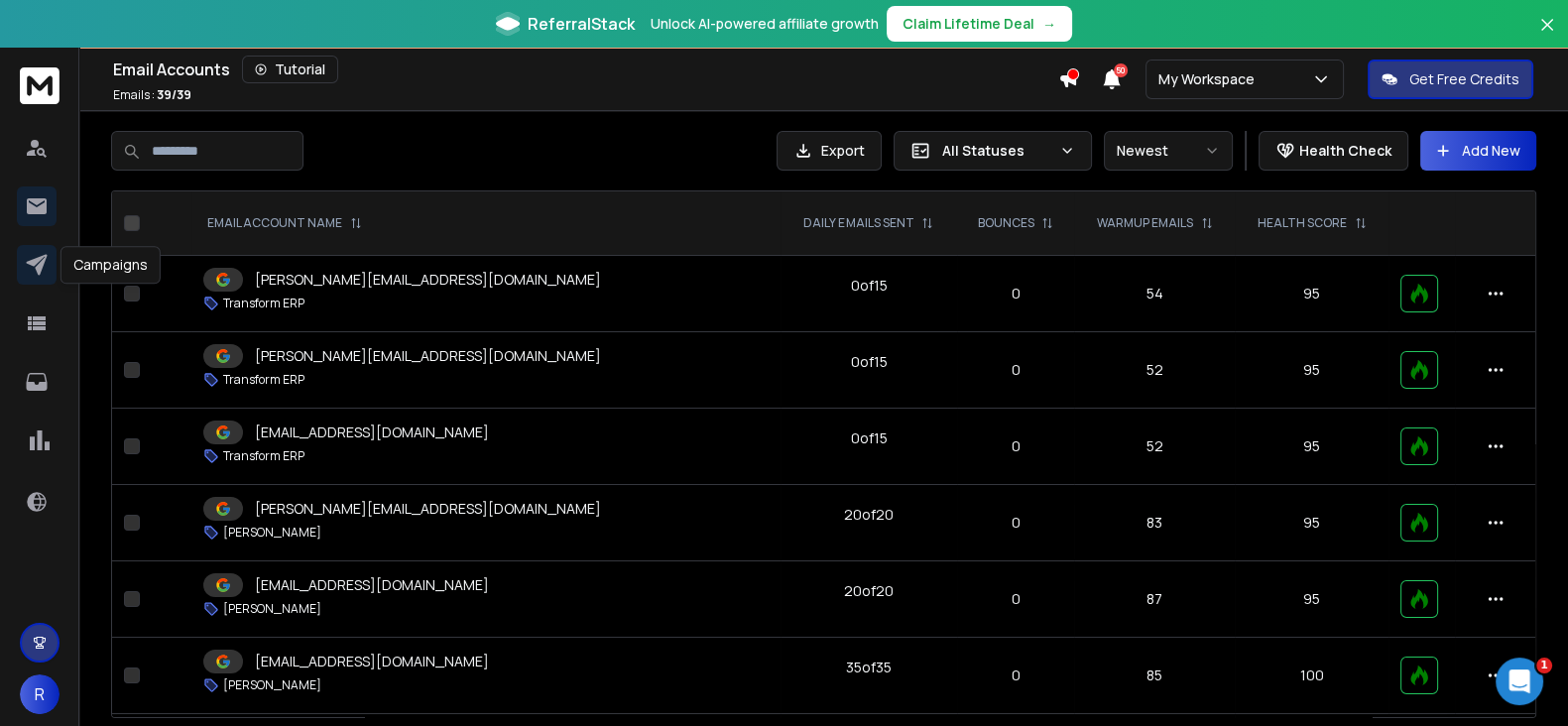
click at [45, 267] on icon at bounding box center [37, 265] width 24 height 24
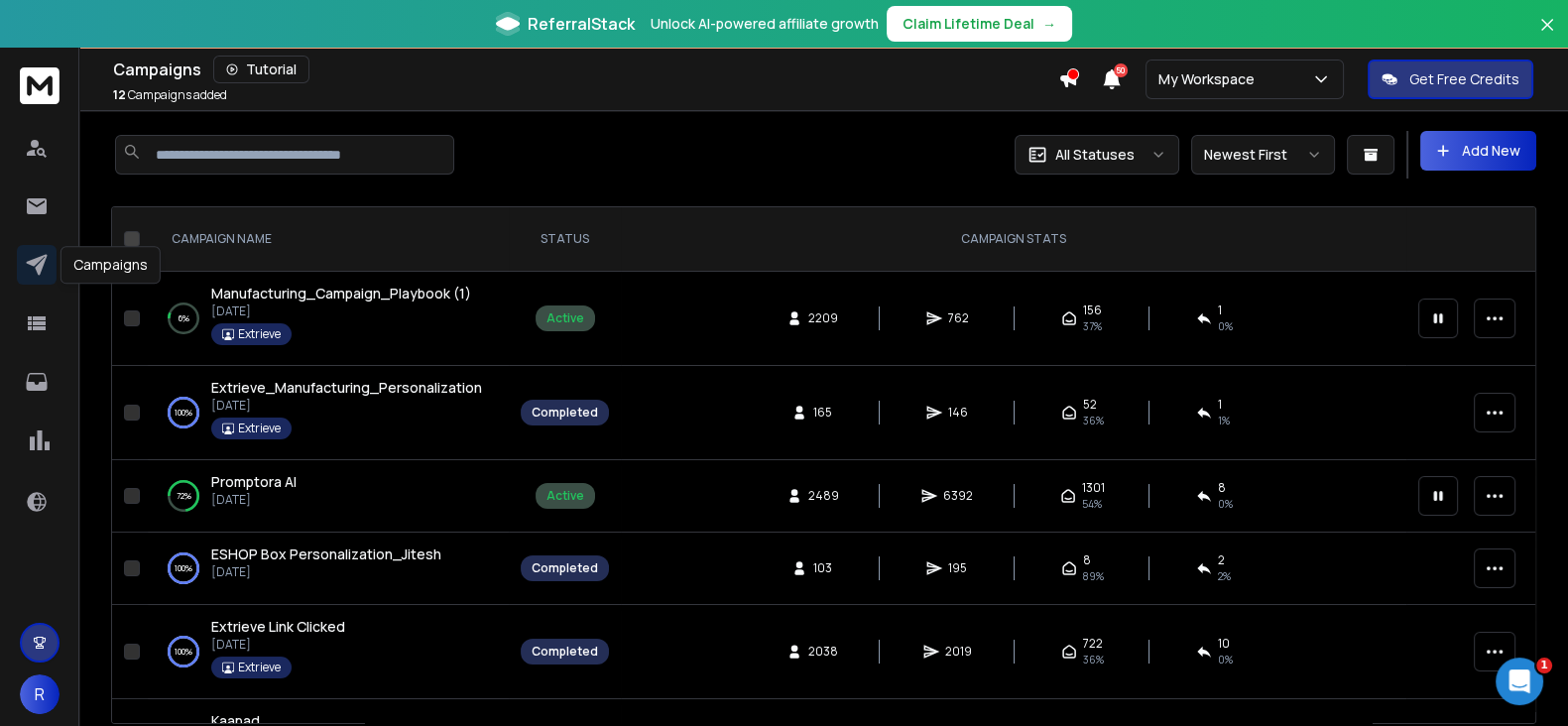
click at [282, 472] on span "Promptora AI" at bounding box center [254, 480] width 86 height 19
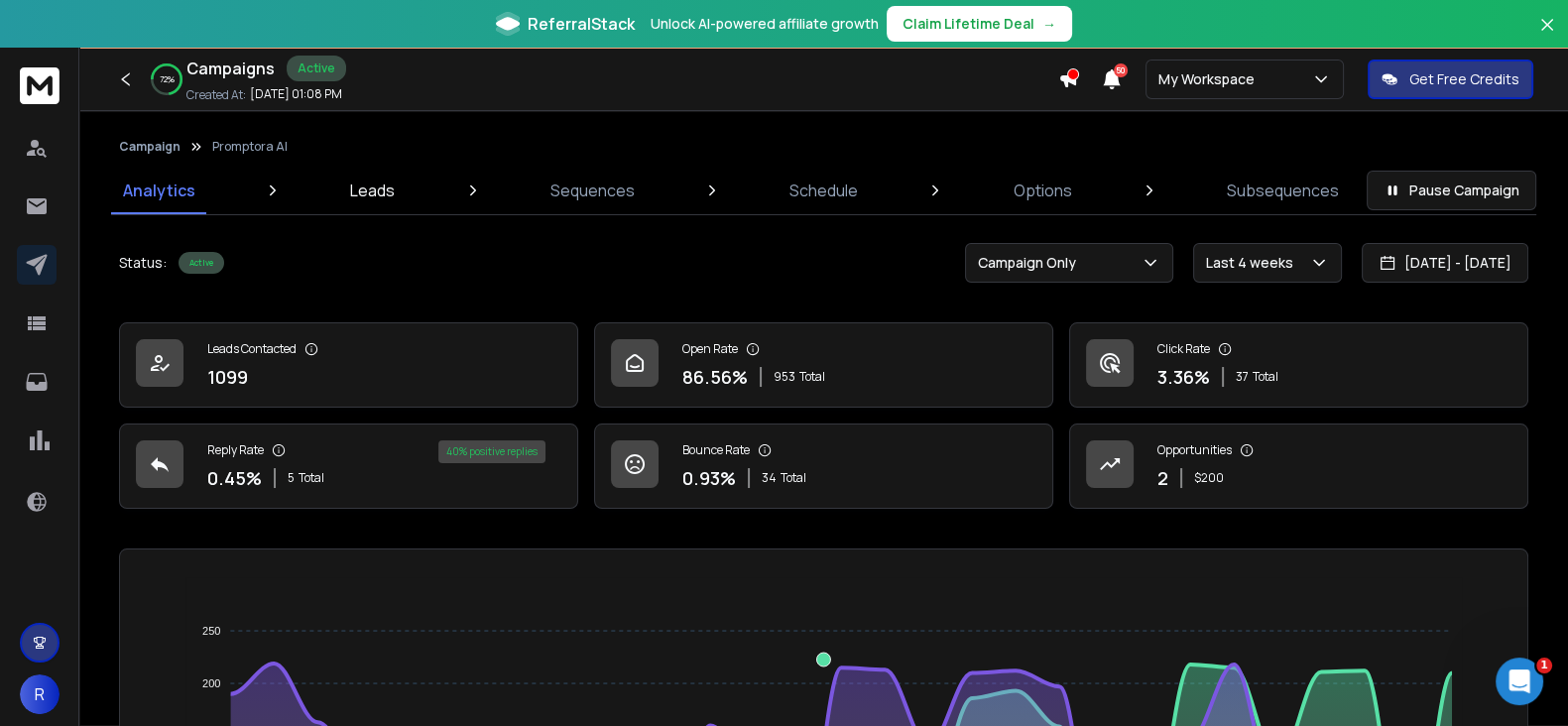
click at [382, 202] on link "Leads" at bounding box center [372, 190] width 69 height 48
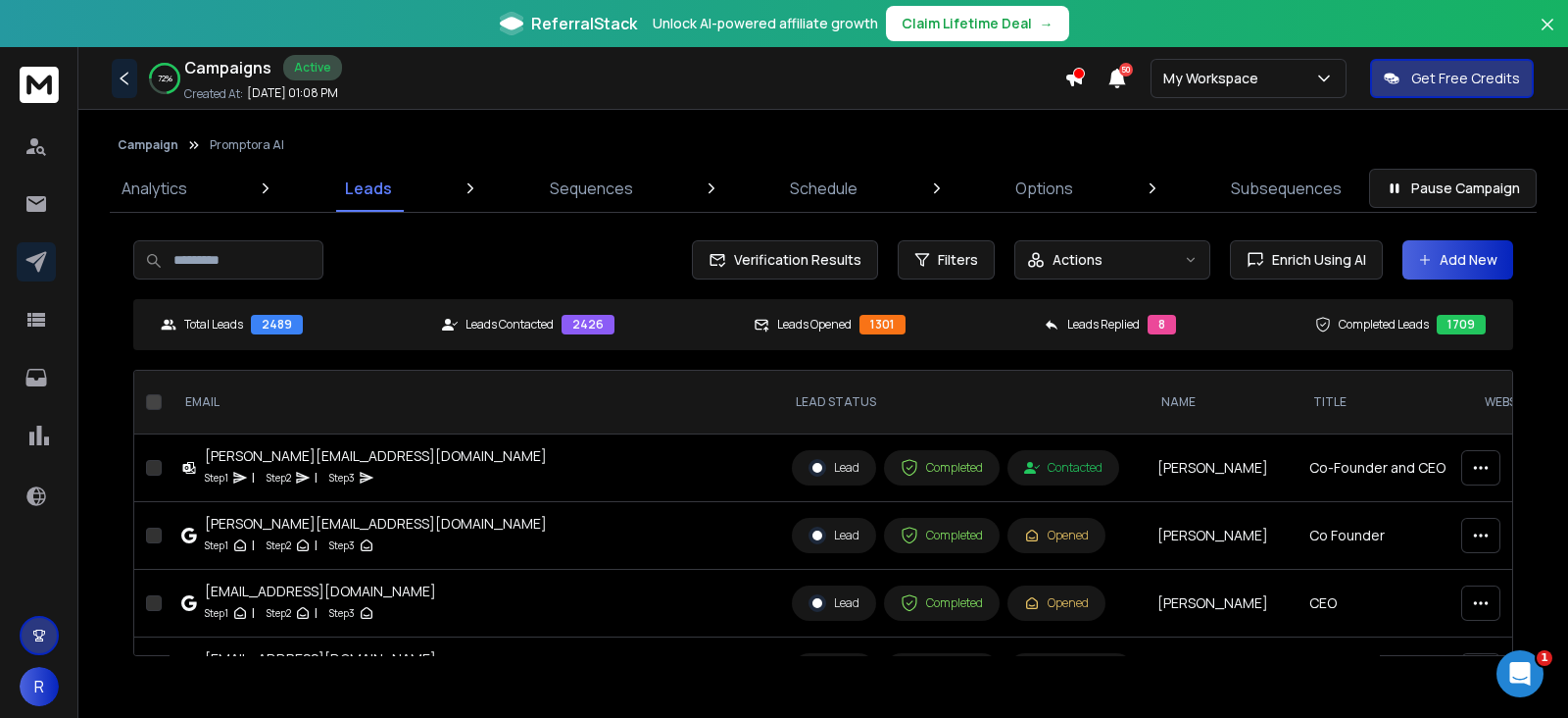
click at [133, 90] on button at bounding box center [125, 79] width 26 height 39
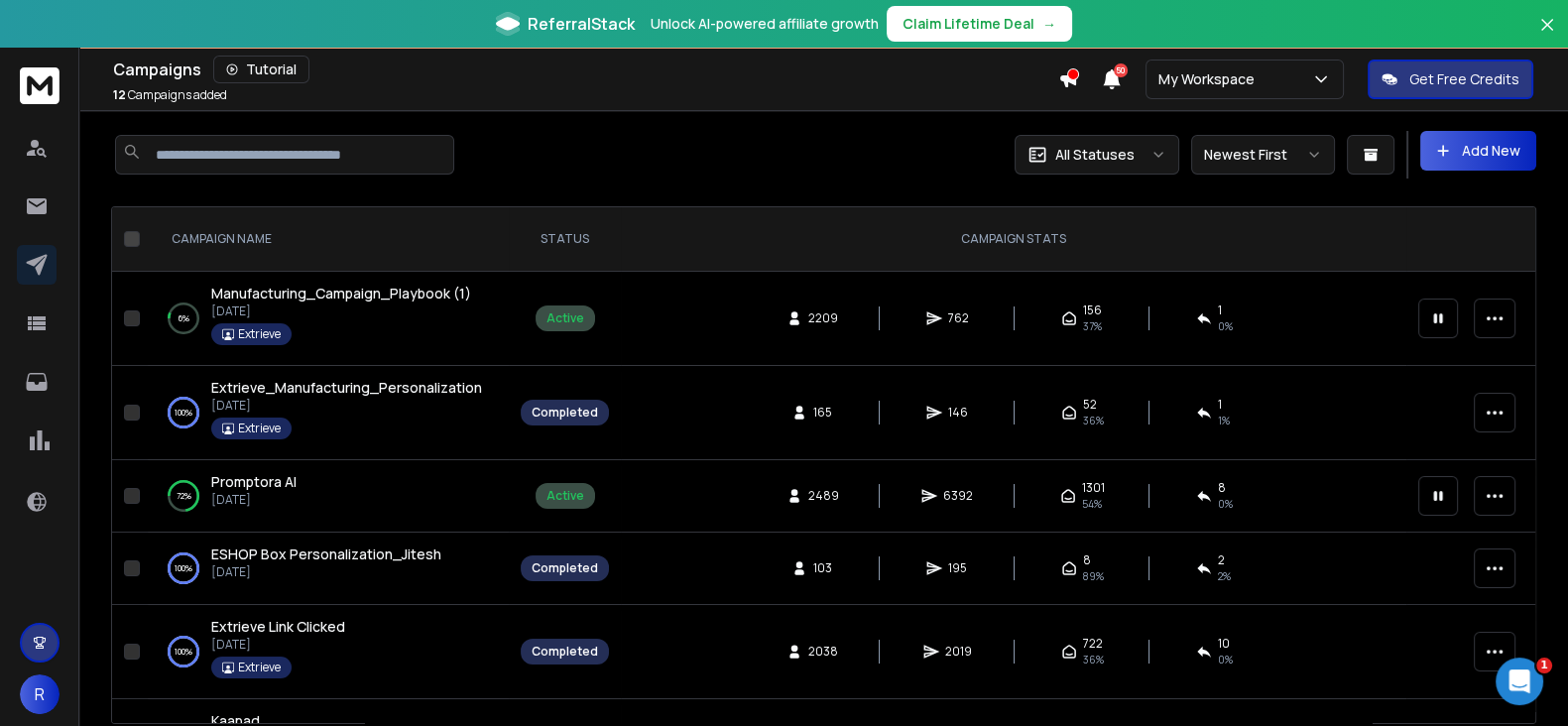
click at [1486, 566] on icon "button" at bounding box center [1494, 568] width 16 height 4
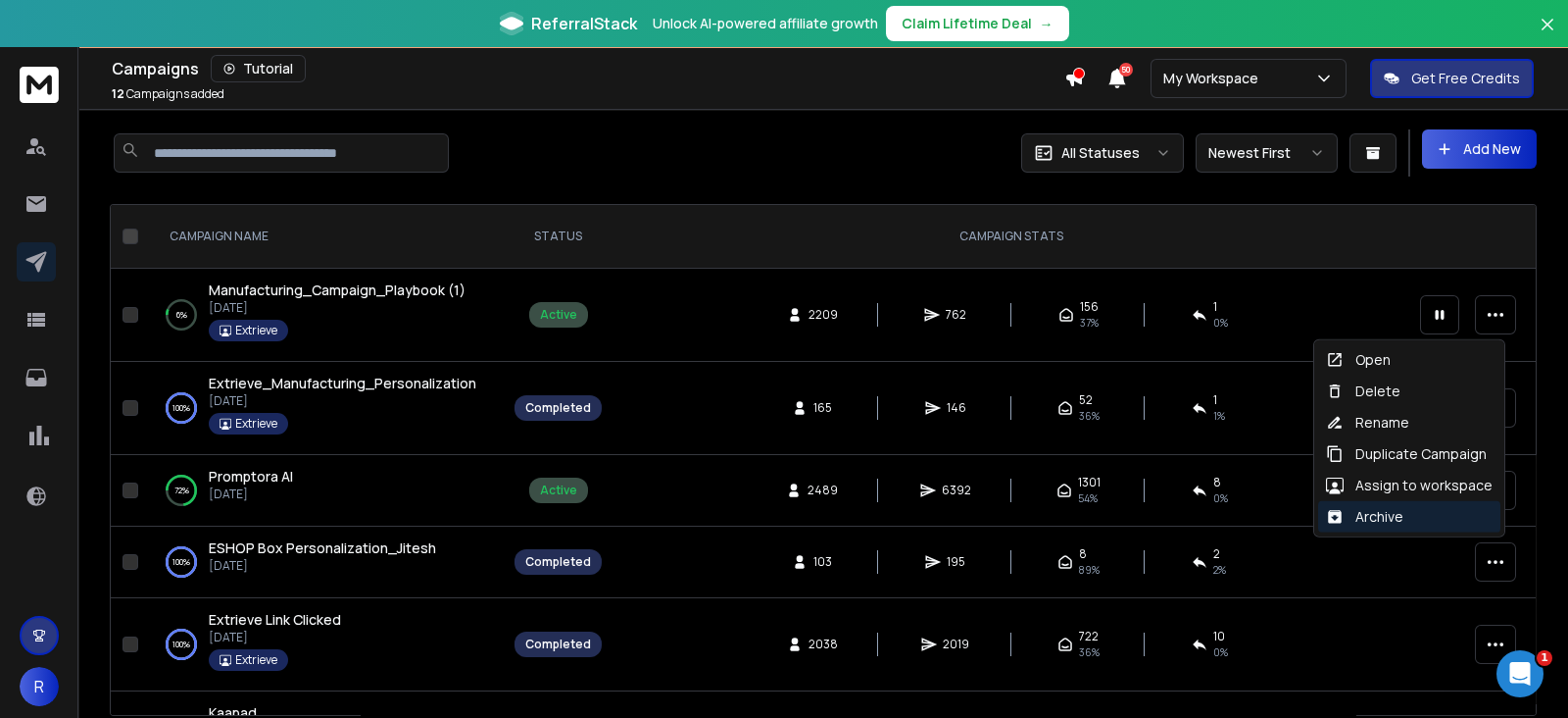
click at [1416, 519] on div "Archive" at bounding box center [1409, 516] width 182 height 31
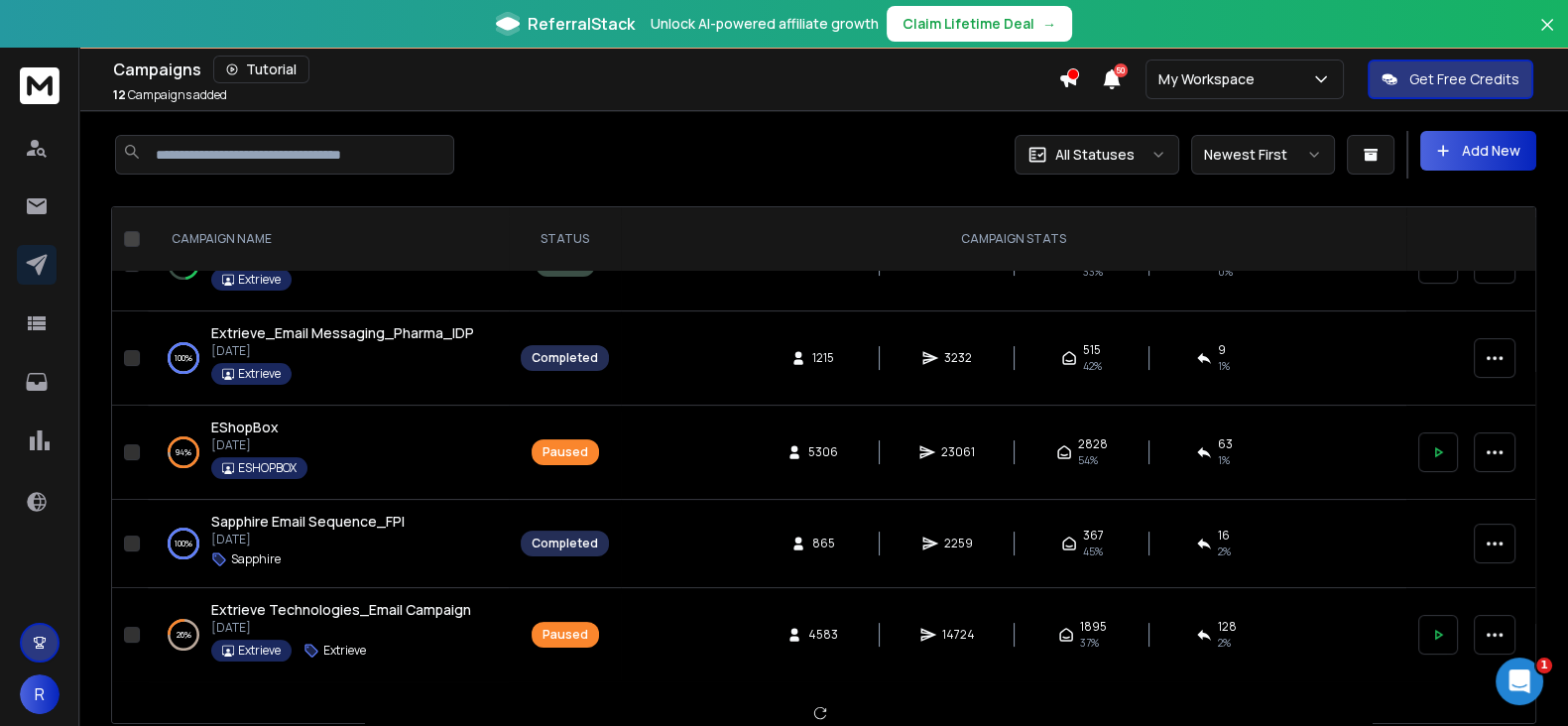
scroll to position [560, 0]
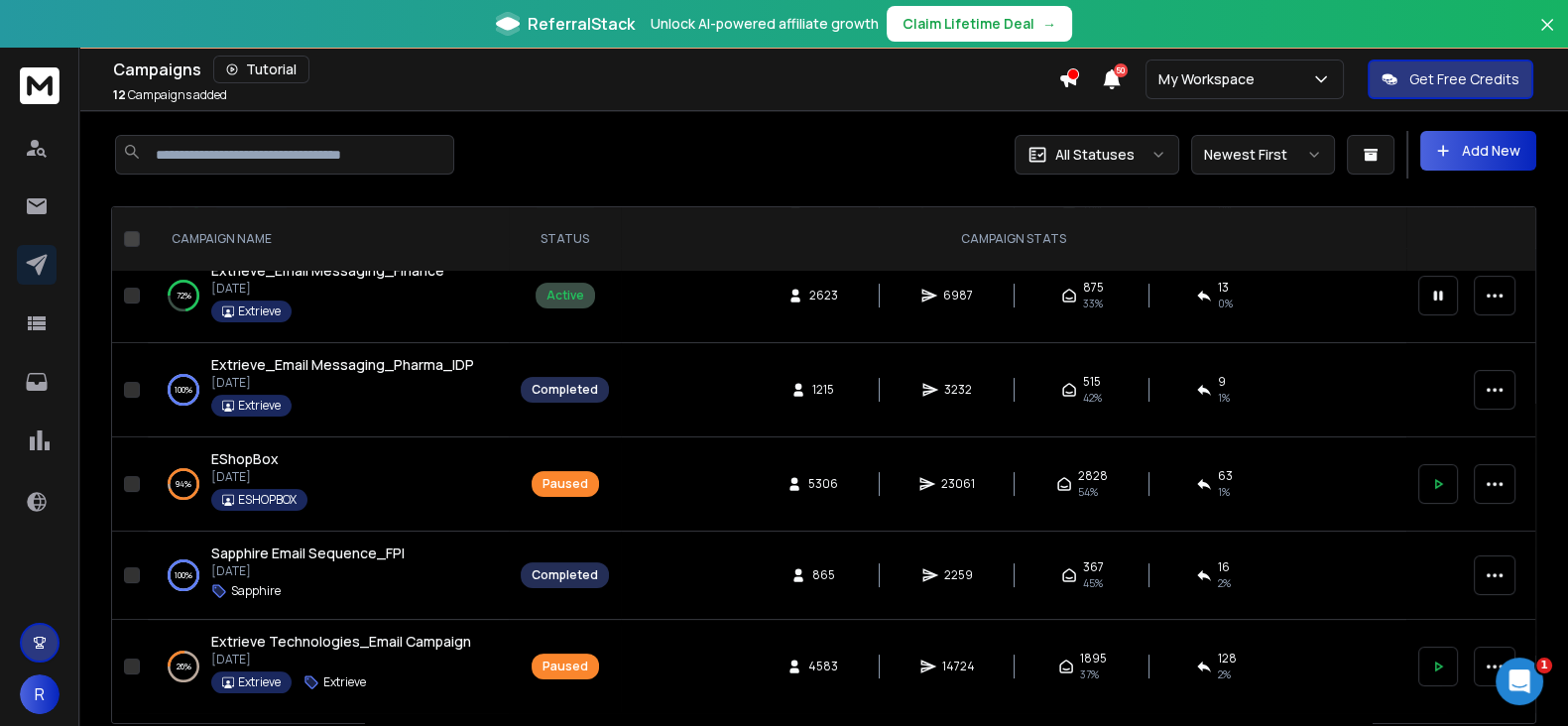
click at [1484, 481] on icon "button" at bounding box center [1494, 483] width 20 height 20
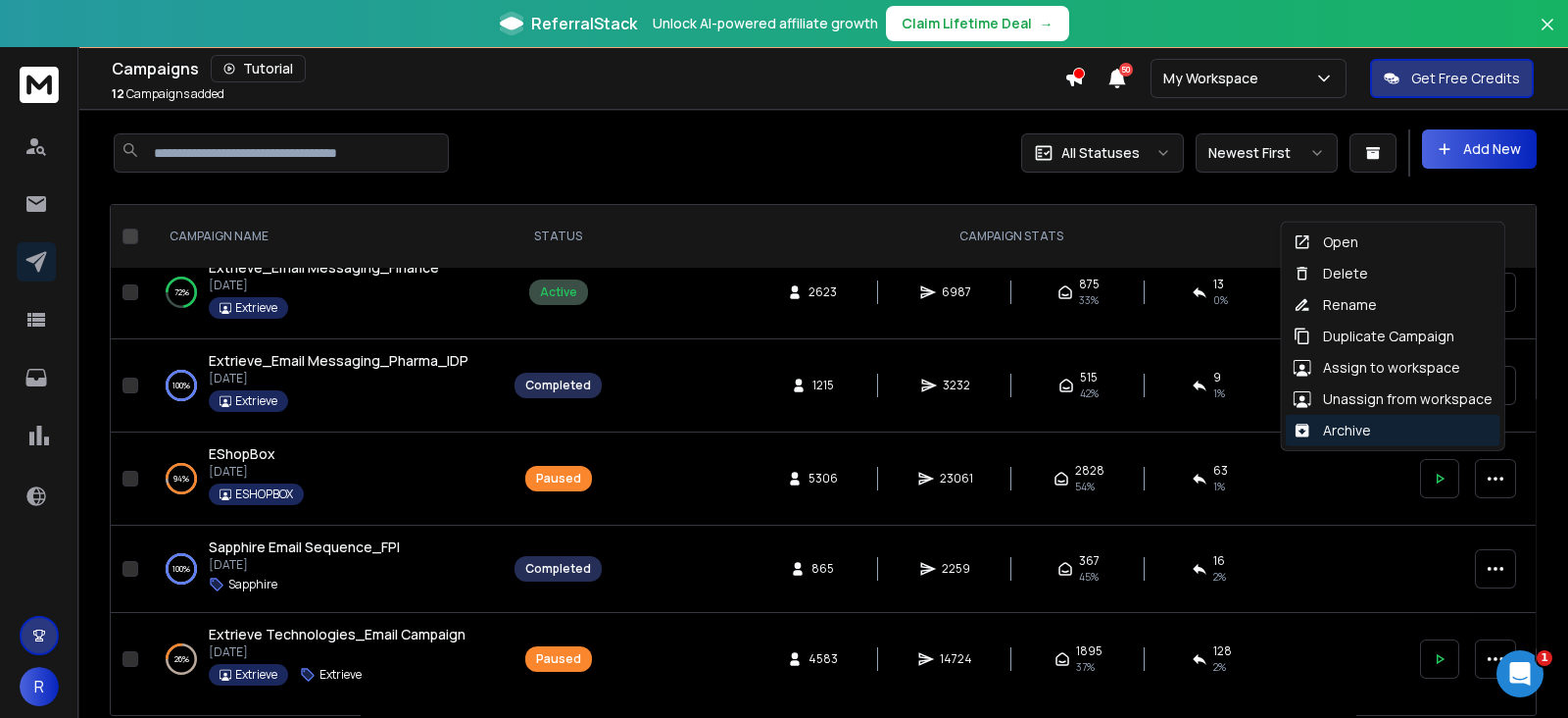
click at [1417, 439] on div "Archive" at bounding box center [1393, 431] width 214 height 31
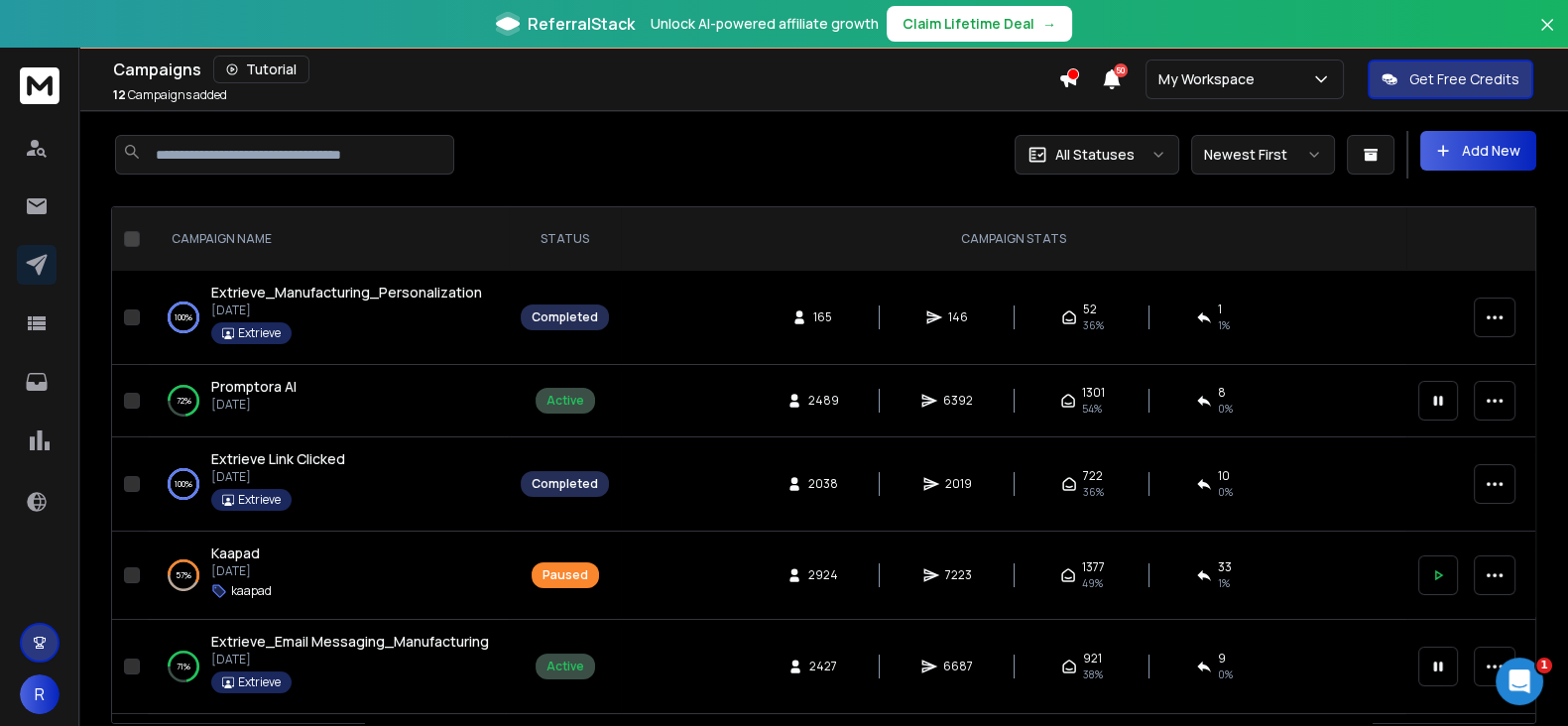
scroll to position [0, 0]
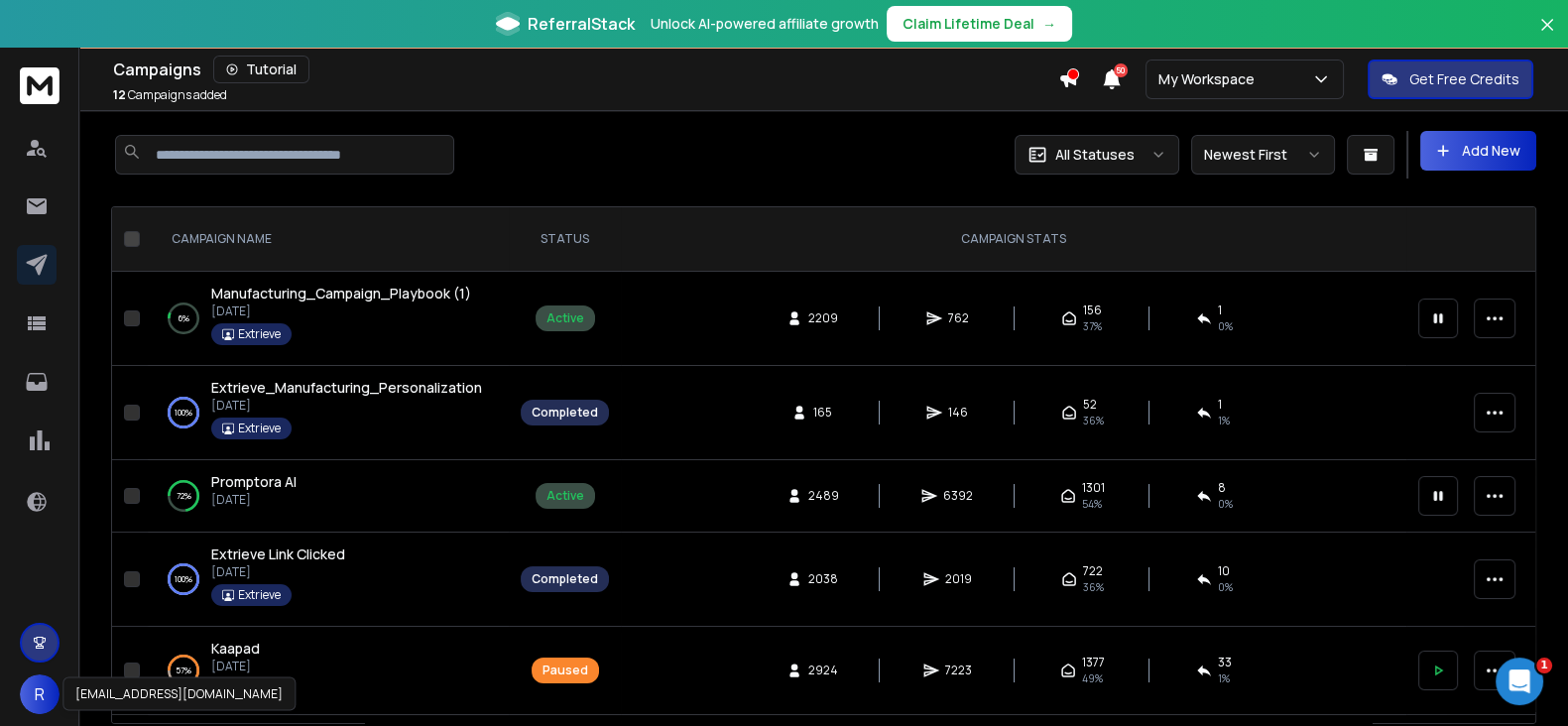
click at [28, 701] on span "R" at bounding box center [40, 694] width 40 height 40
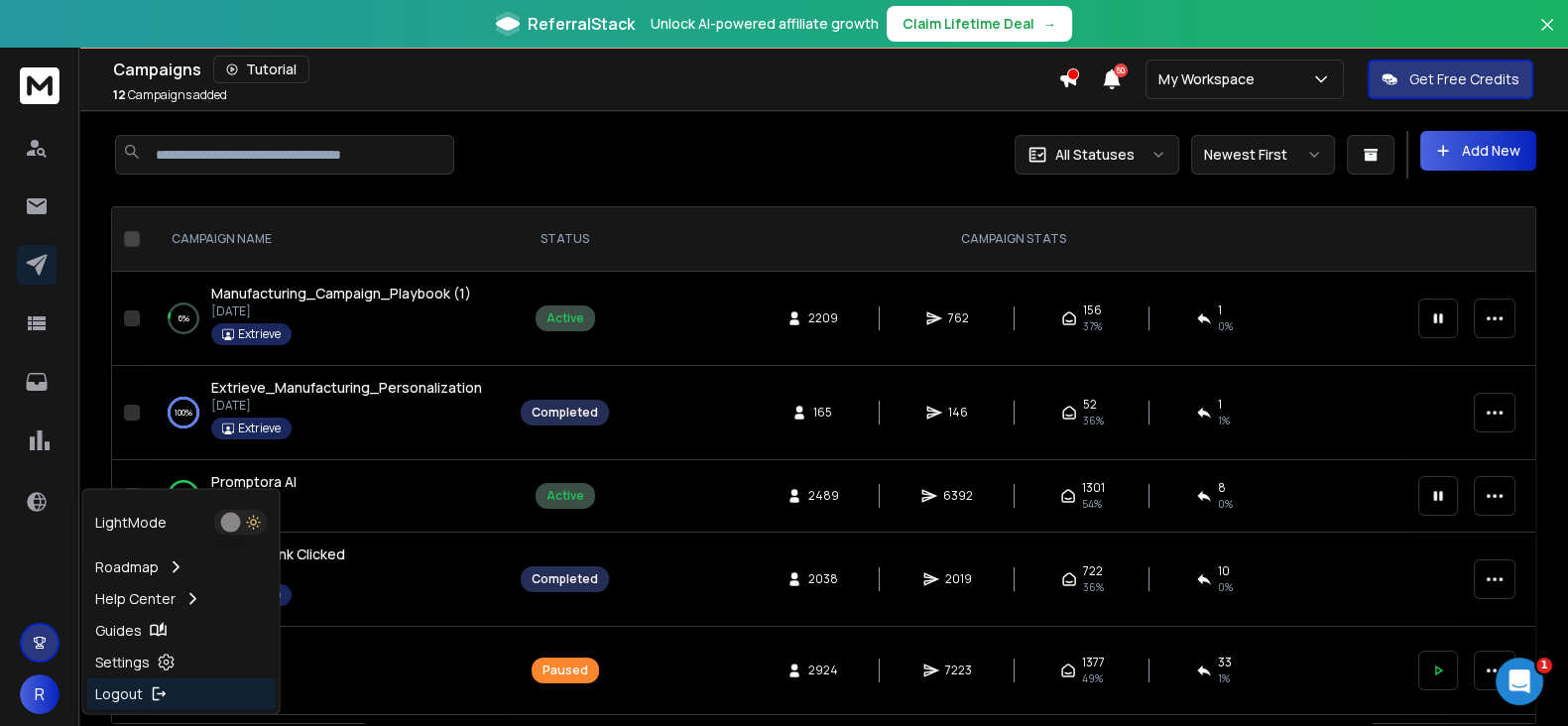
click at [14, 582] on div "R" at bounding box center [40, 391] width 80 height 686
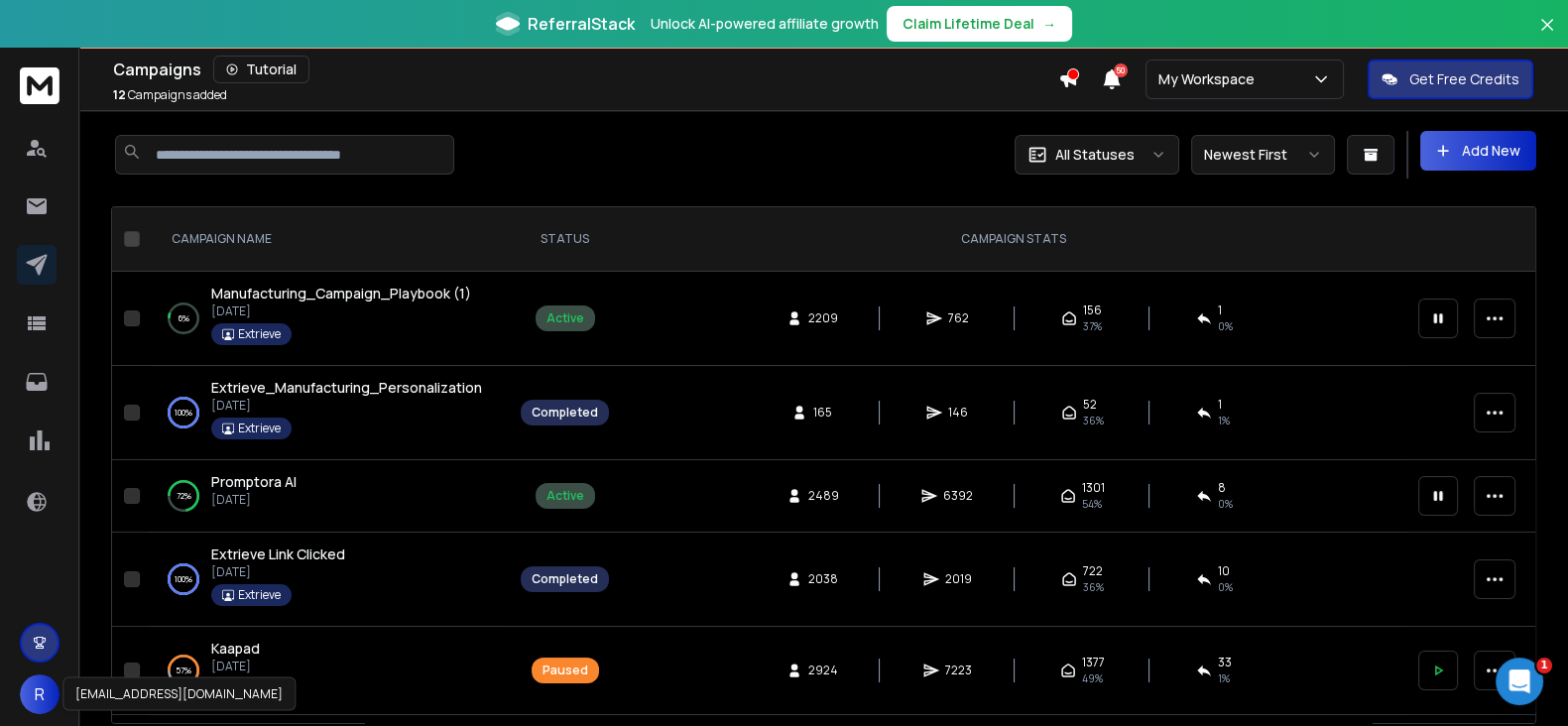
click at [30, 682] on span "R" at bounding box center [40, 694] width 40 height 40
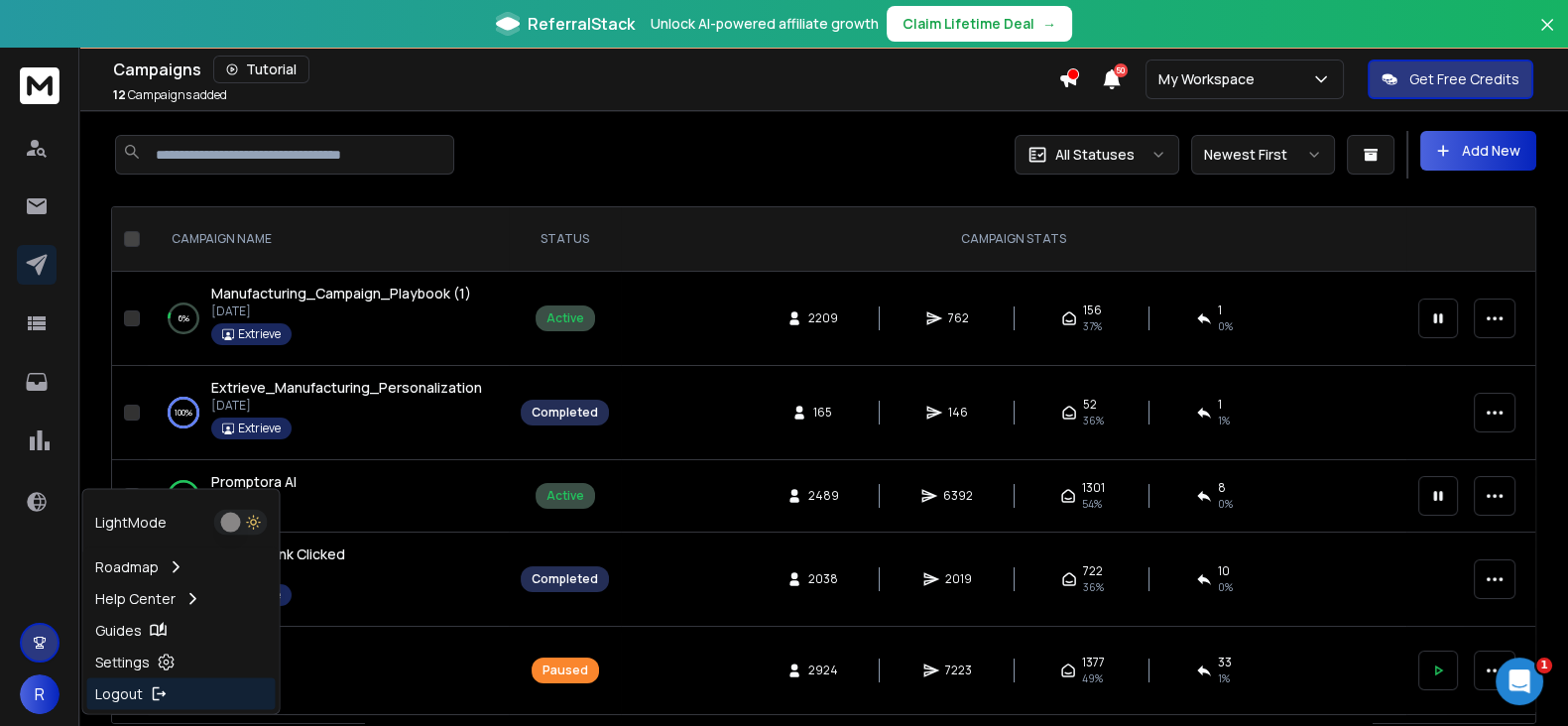
click at [129, 691] on p "Logout" at bounding box center [119, 694] width 48 height 20
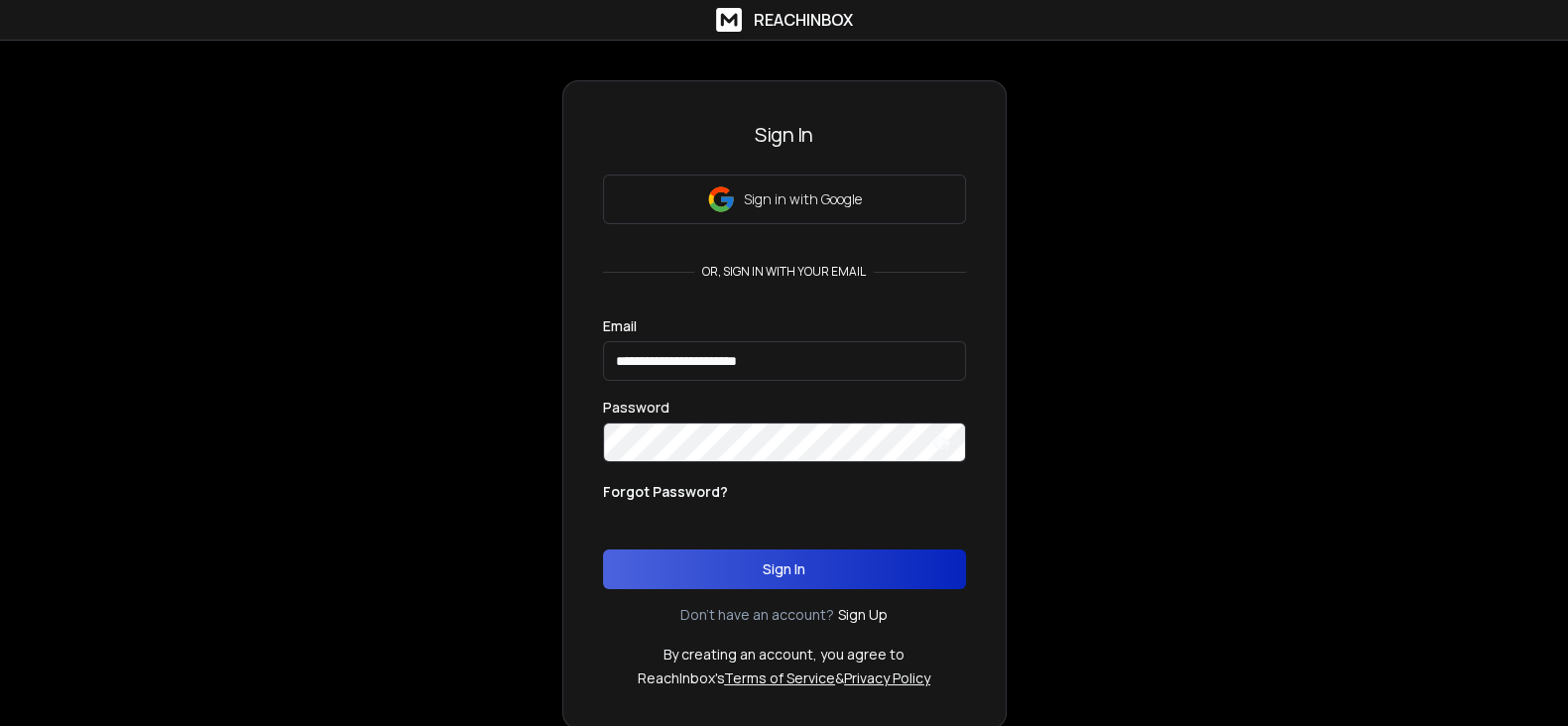
click at [788, 365] on input "**********" at bounding box center [784, 361] width 363 height 40
type input "**********"
click at [740, 581] on button "Sign In" at bounding box center [784, 569] width 363 height 40
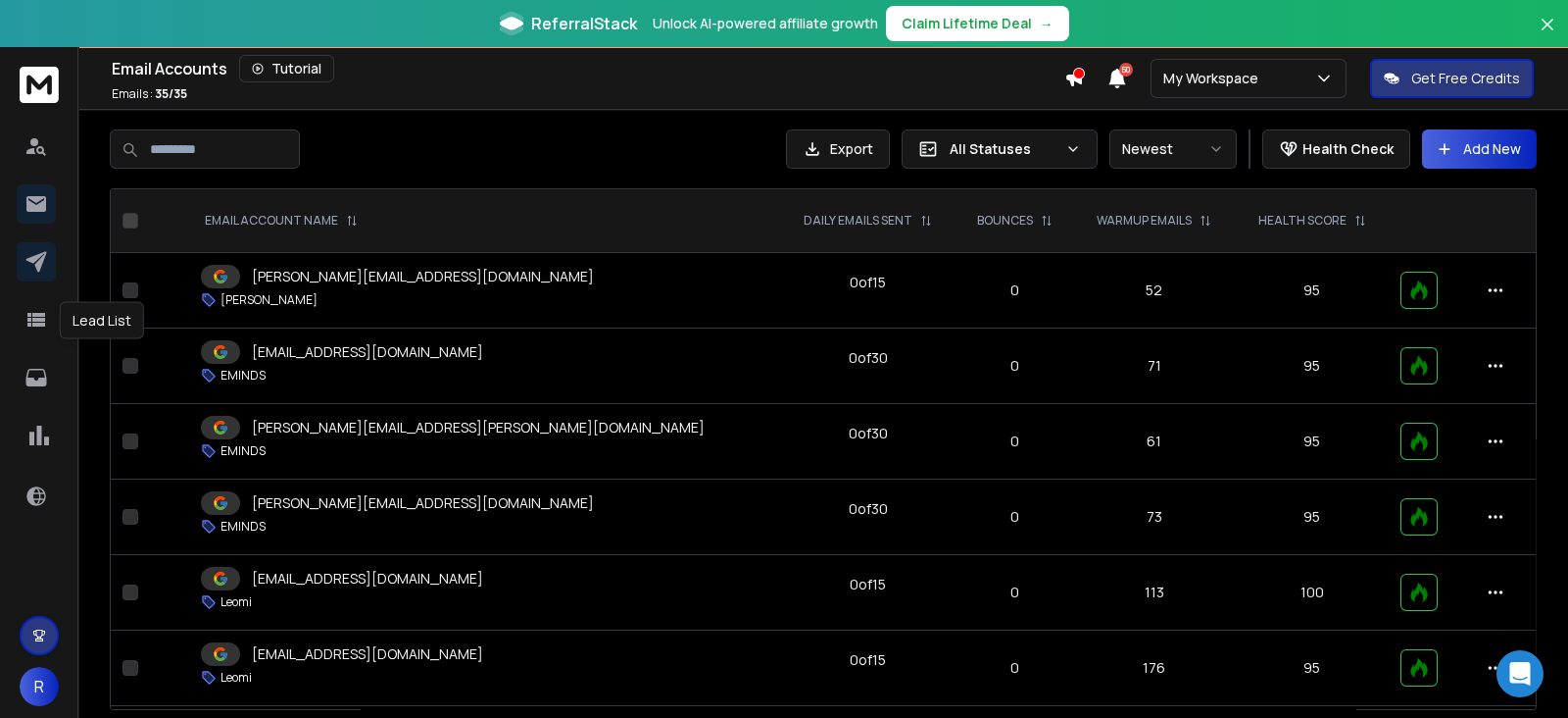
click at [31, 266] on icon at bounding box center [36, 262] width 24 height 24
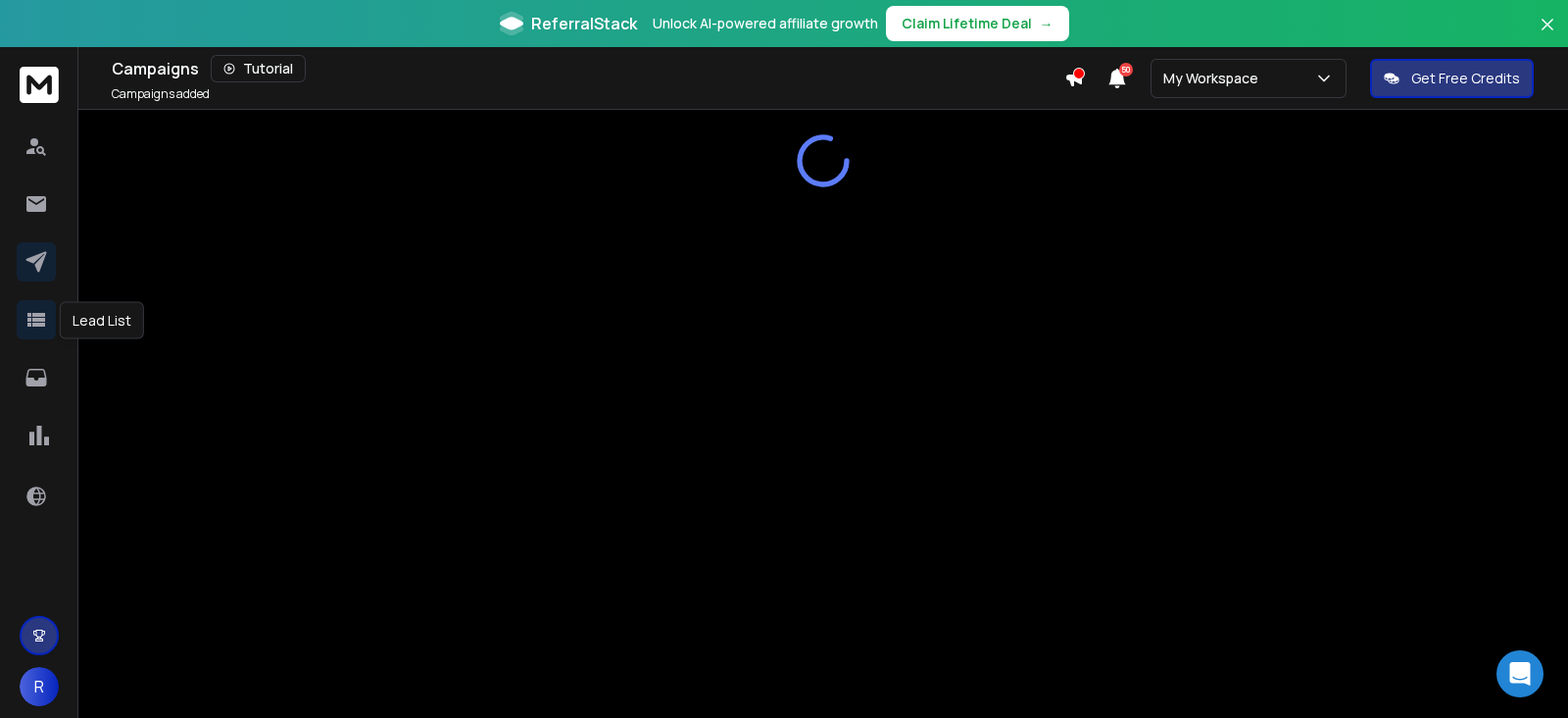
click at [29, 331] on link at bounding box center [36, 320] width 39 height 39
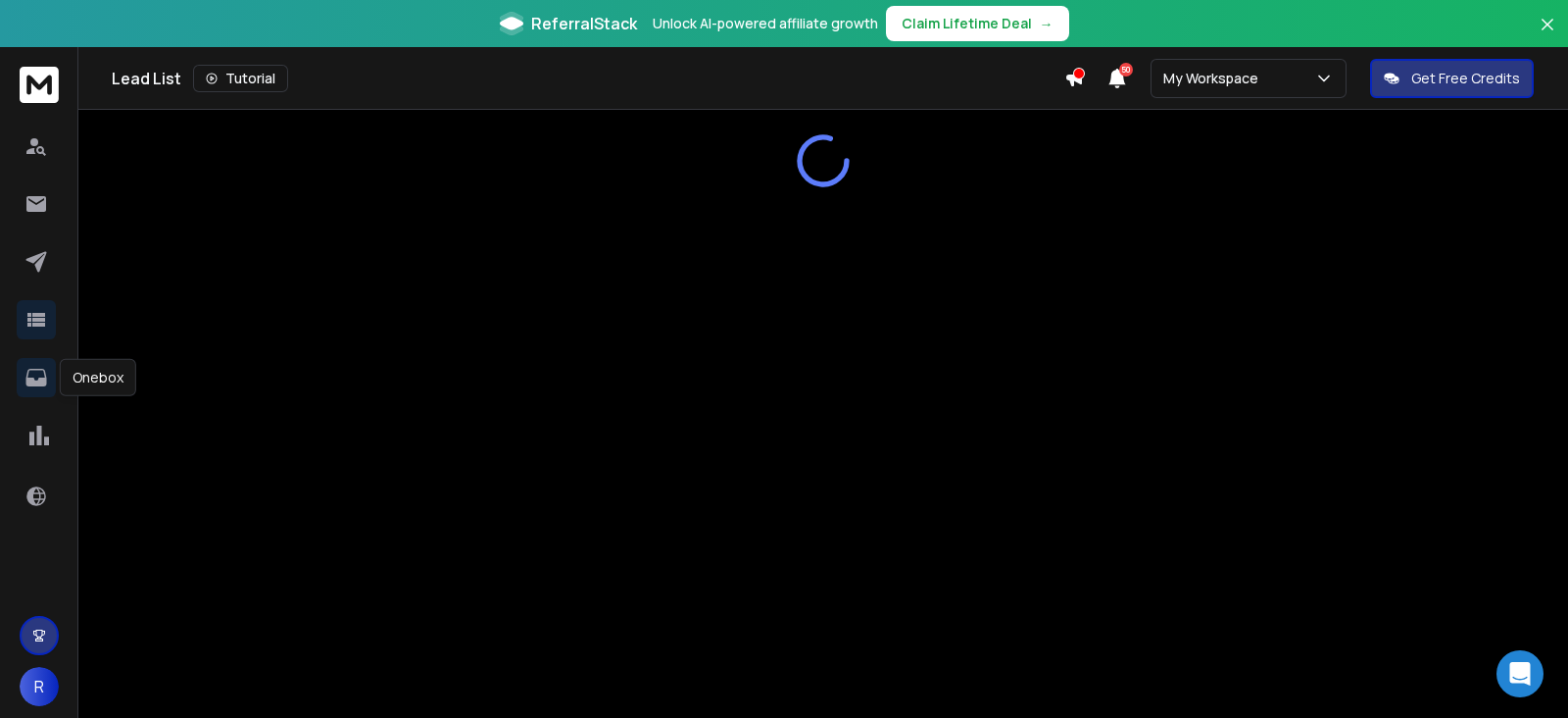
click at [42, 378] on icon at bounding box center [35, 378] width 21 height 18
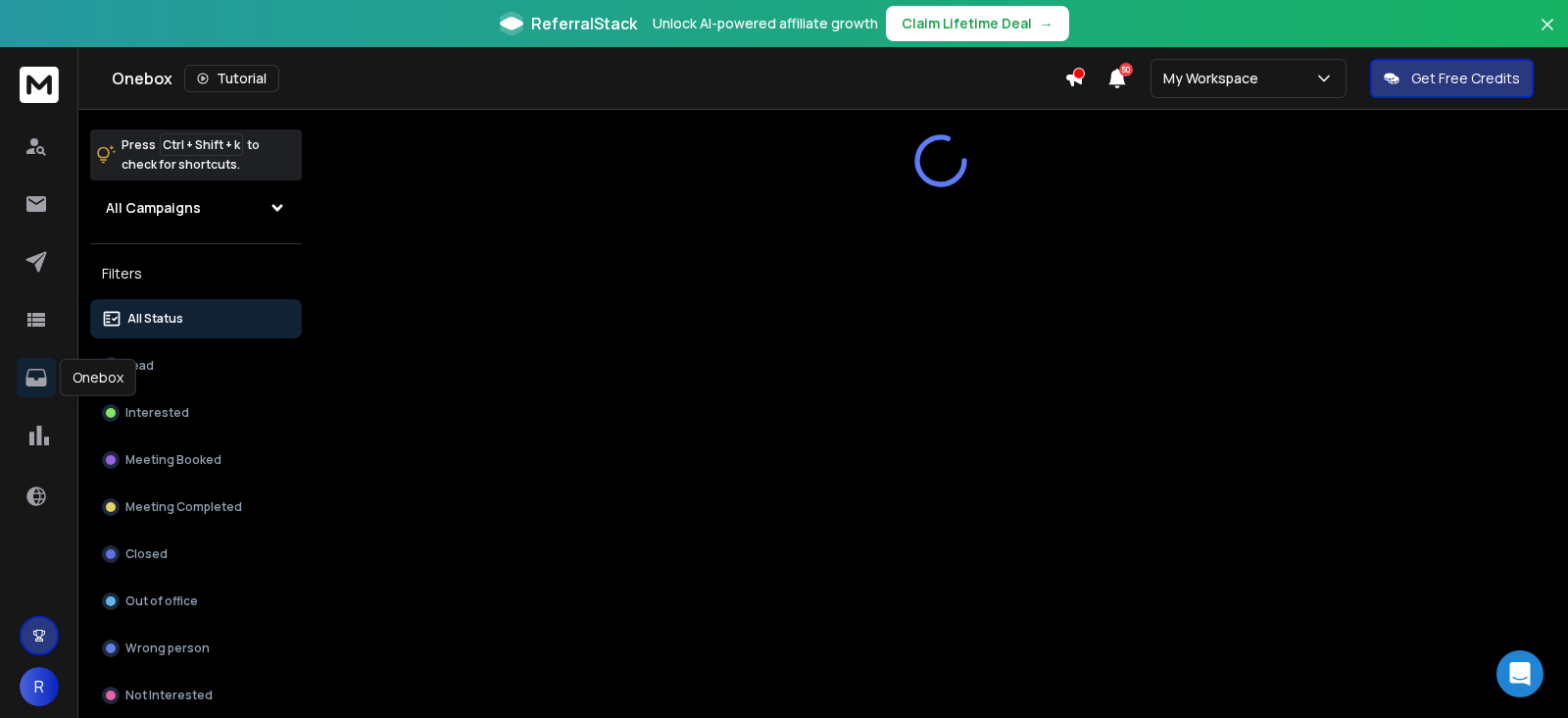
click at [44, 355] on div at bounding box center [39, 325] width 45 height 396
click at [39, 311] on icon at bounding box center [36, 320] width 24 height 24
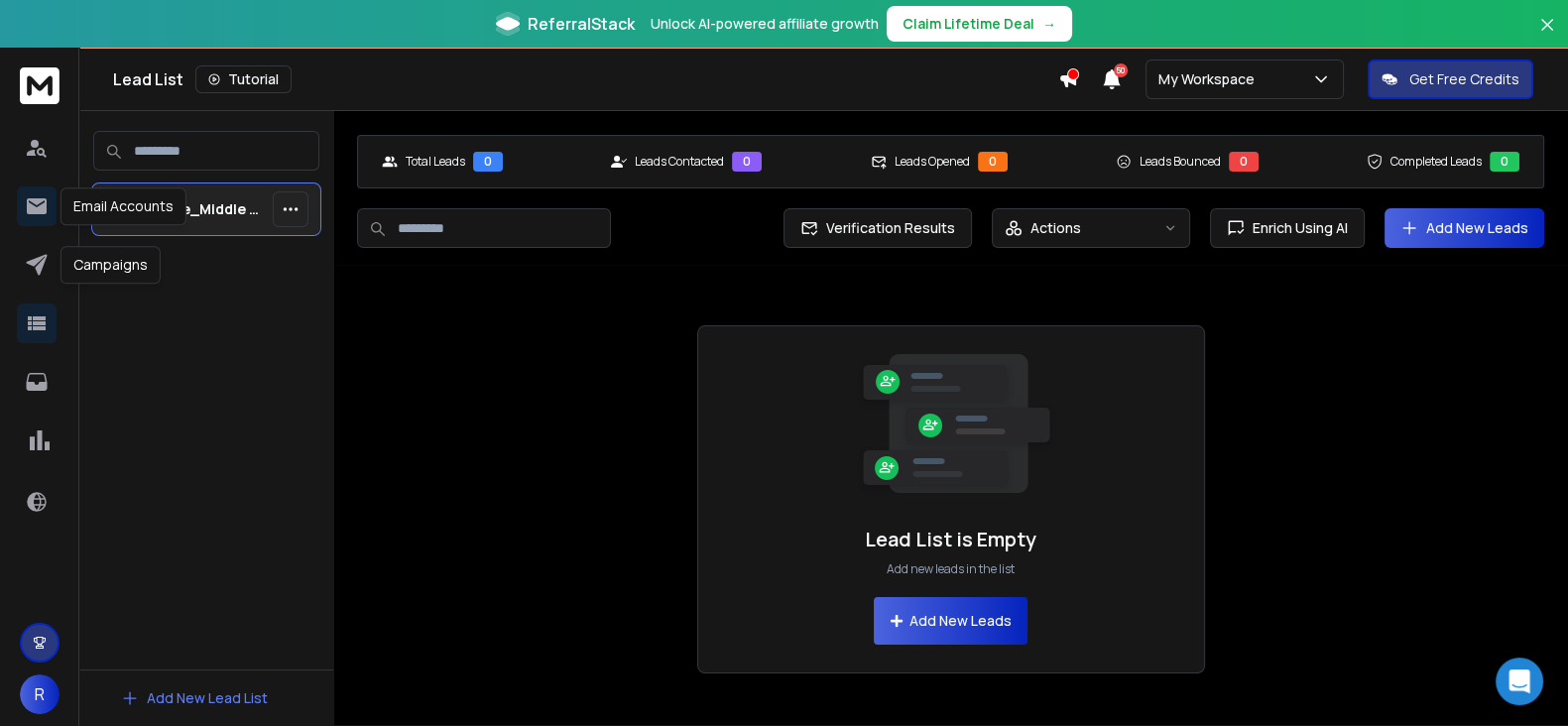
click at [40, 212] on icon at bounding box center [37, 206] width 20 height 16
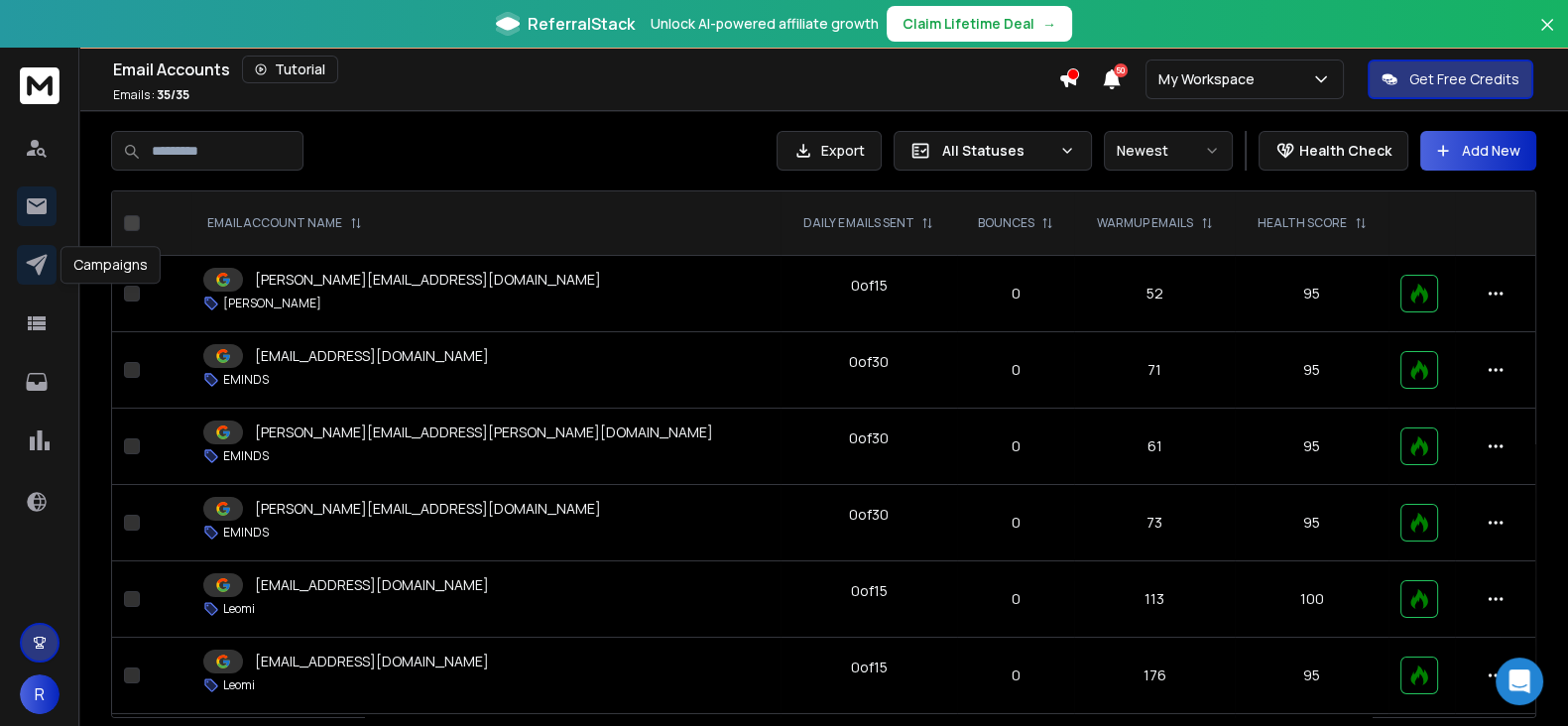
click at [35, 268] on icon at bounding box center [37, 265] width 24 height 24
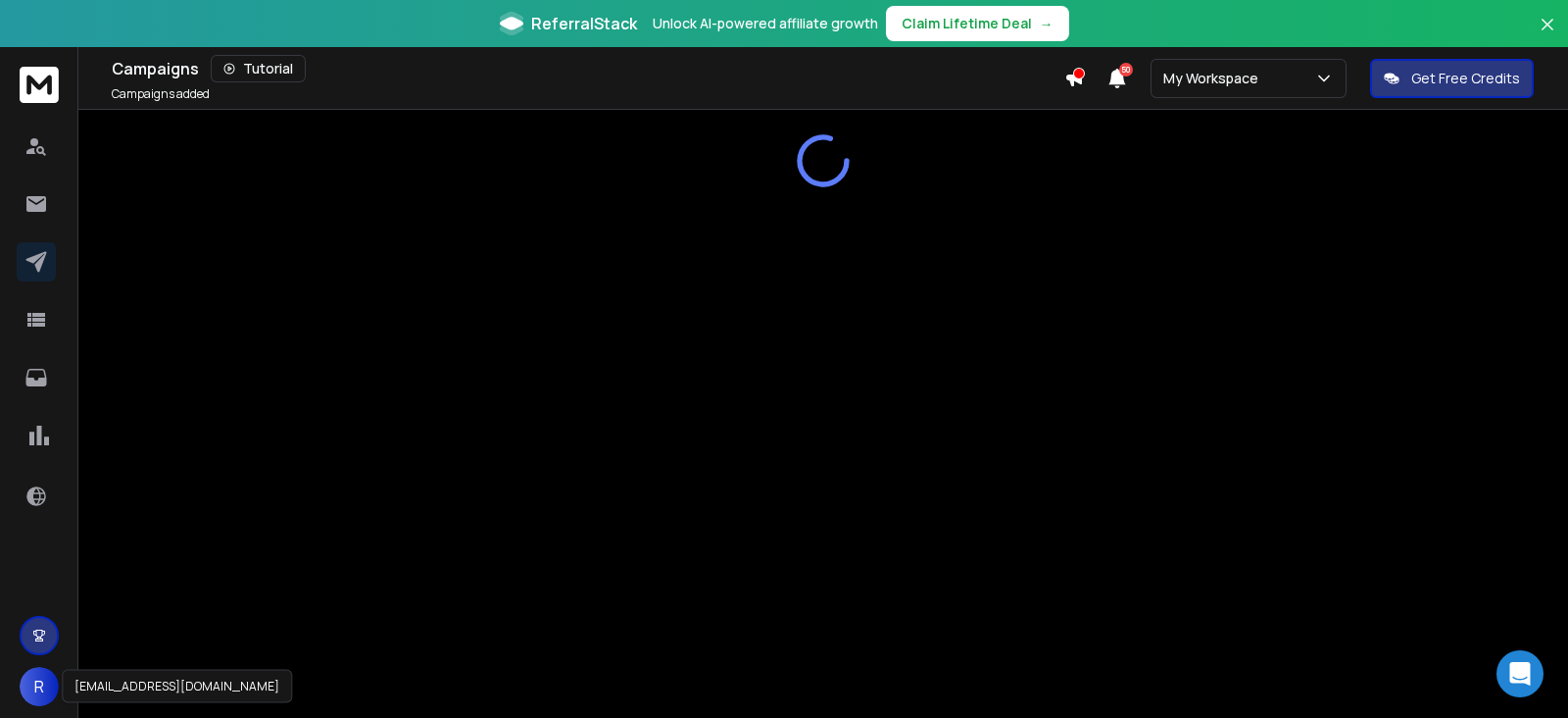
click at [39, 686] on span "R" at bounding box center [39, 687] width 39 height 39
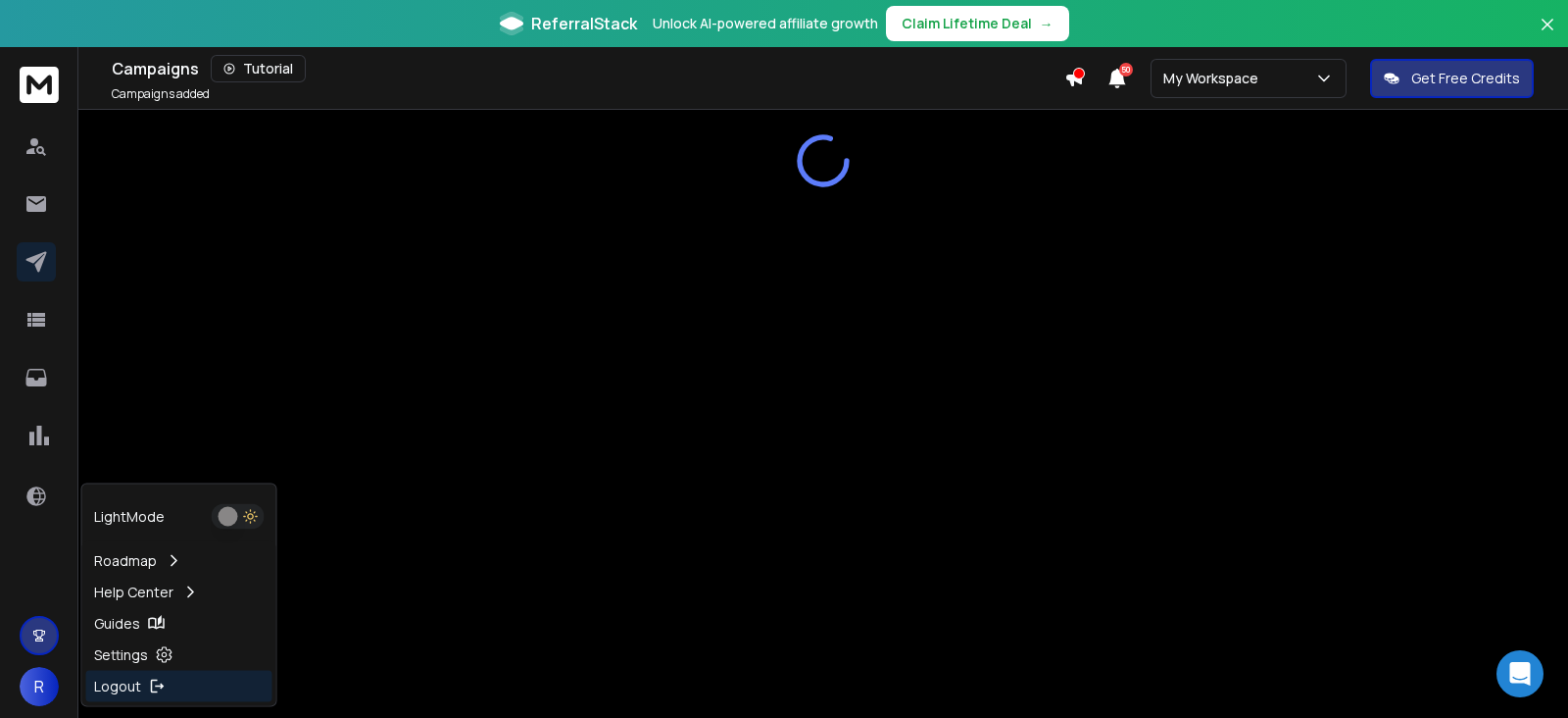
click at [121, 695] on div "Logout" at bounding box center [179, 687] width 186 height 31
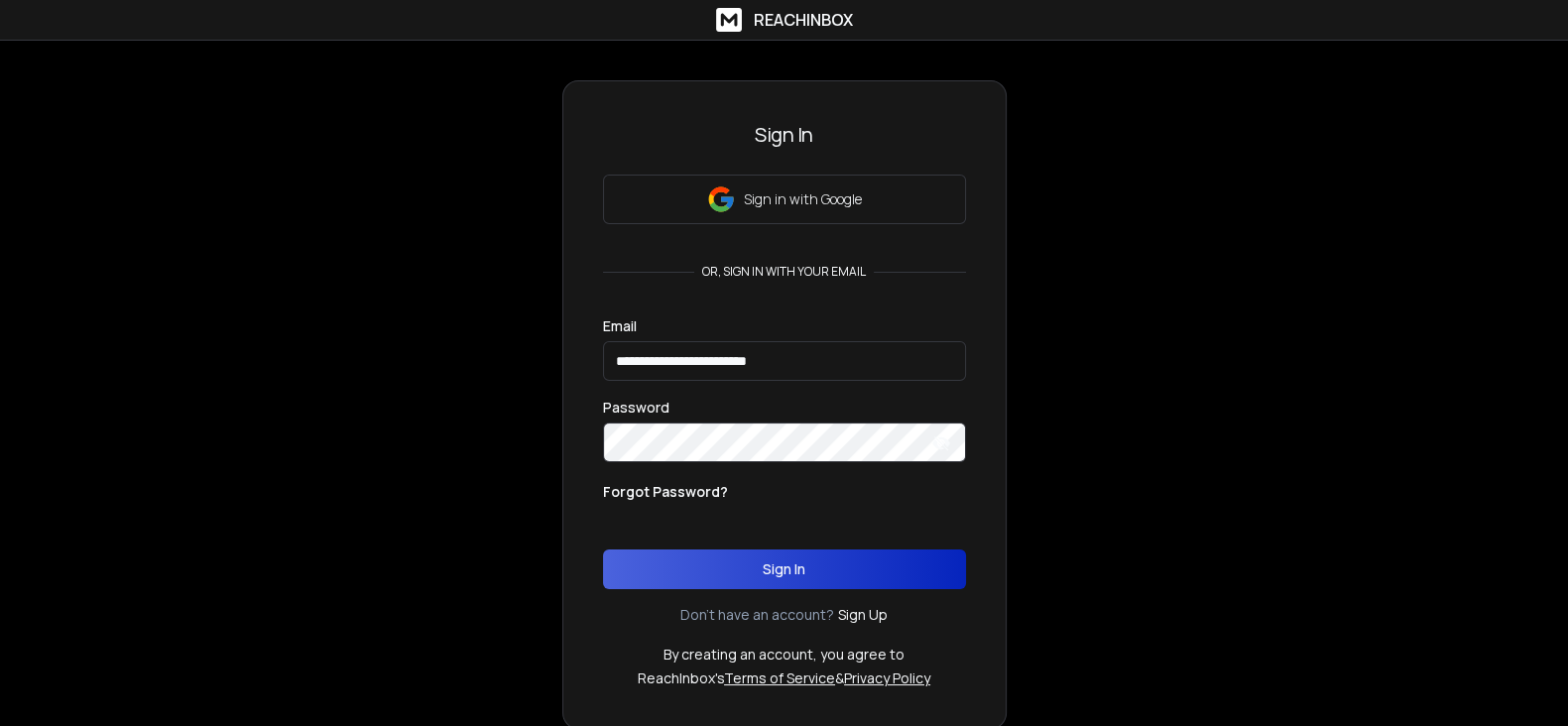
click at [795, 359] on input "**********" at bounding box center [784, 361] width 363 height 40
click at [837, 345] on input "**********" at bounding box center [784, 361] width 363 height 40
type input "**********"
click at [790, 562] on button "Sign In" at bounding box center [784, 569] width 363 height 40
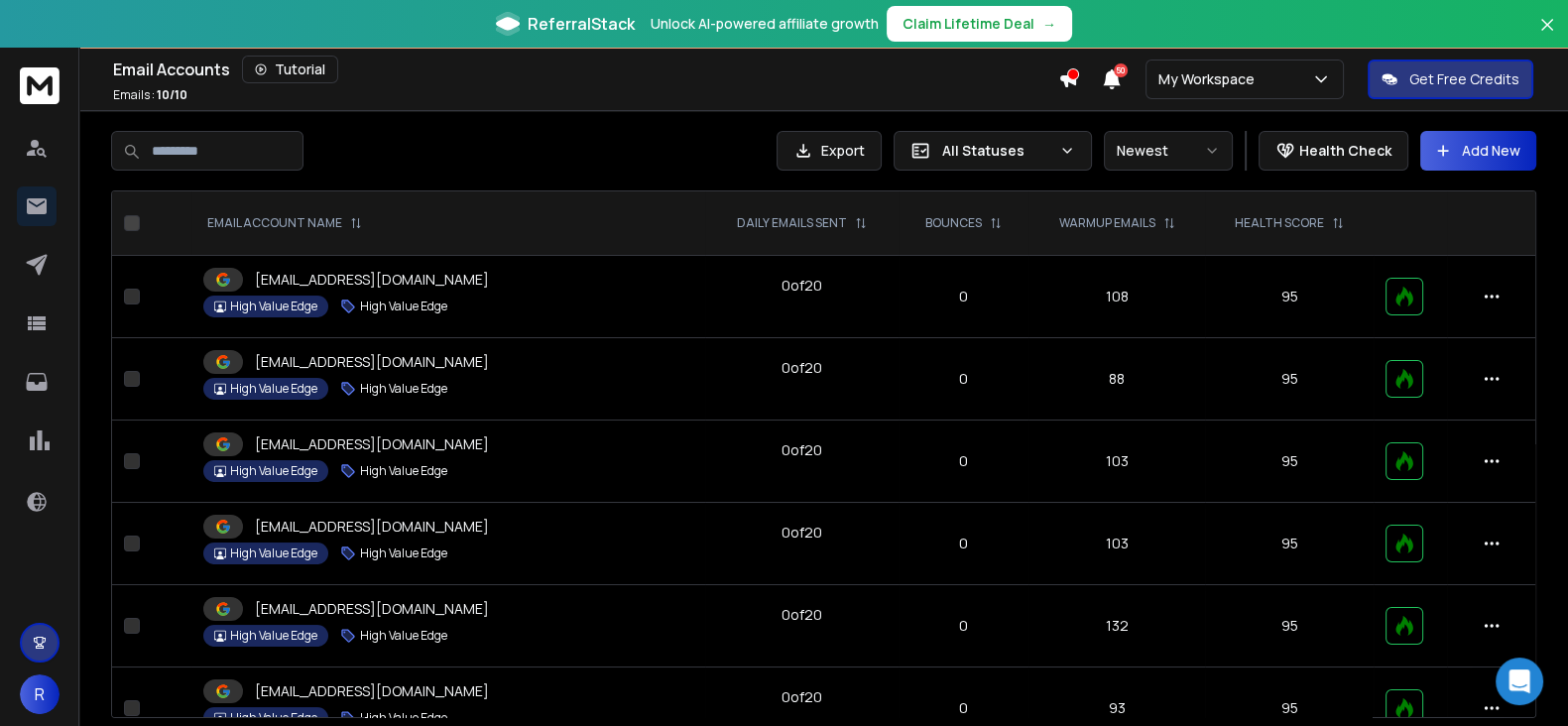
click at [65, 269] on div "R" at bounding box center [40, 391] width 80 height 686
click at [52, 256] on link at bounding box center [37, 265] width 40 height 40
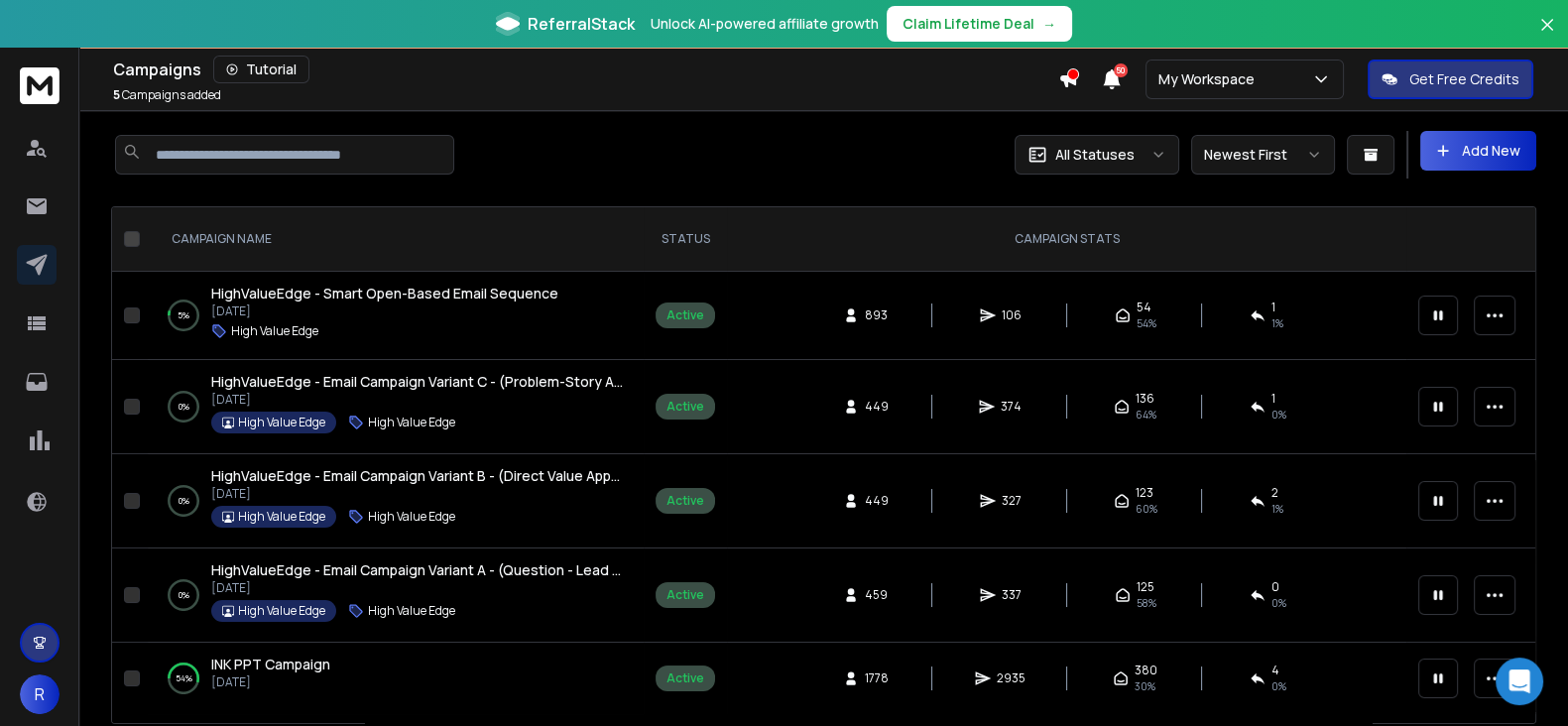
click at [397, 294] on span "HighValueEdge - Smart Open-Based Email Sequence" at bounding box center [384, 292] width 347 height 19
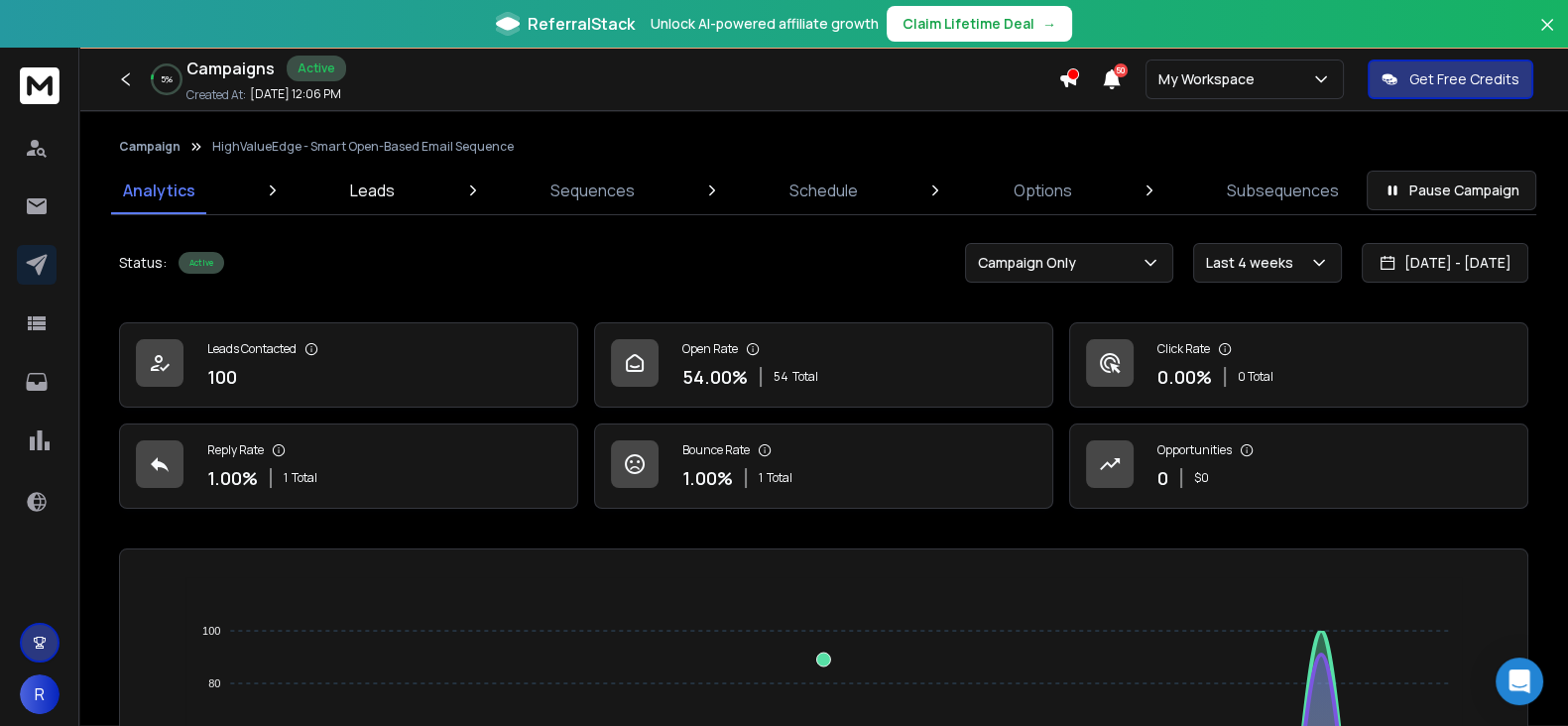
click at [404, 200] on link "Leads" at bounding box center [372, 190] width 69 height 48
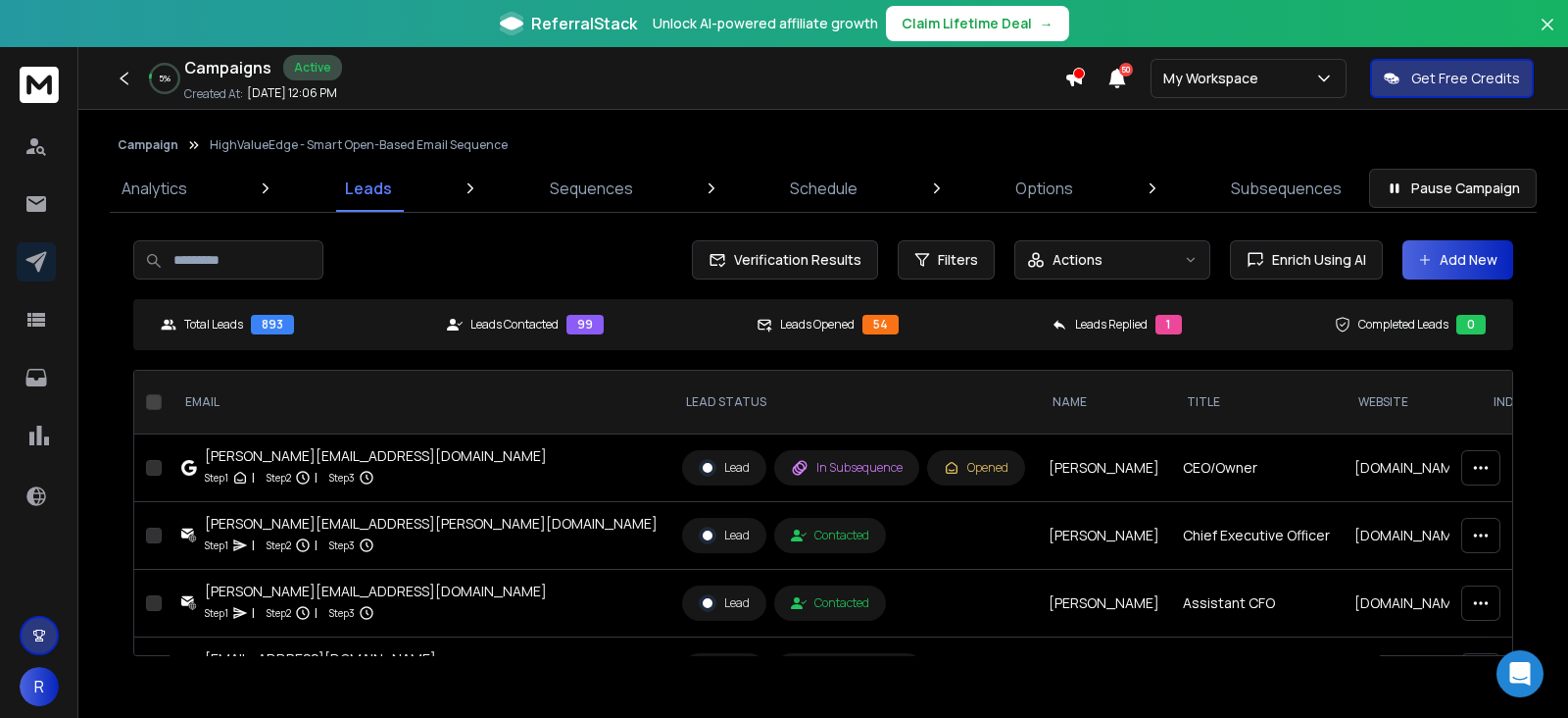
click at [775, 194] on div "Analytics Leads Sequences Schedule Options Subsequences" at bounding box center [731, 188] width 1244 height 47
click at [838, 186] on p "Schedule" at bounding box center [823, 188] width 68 height 24
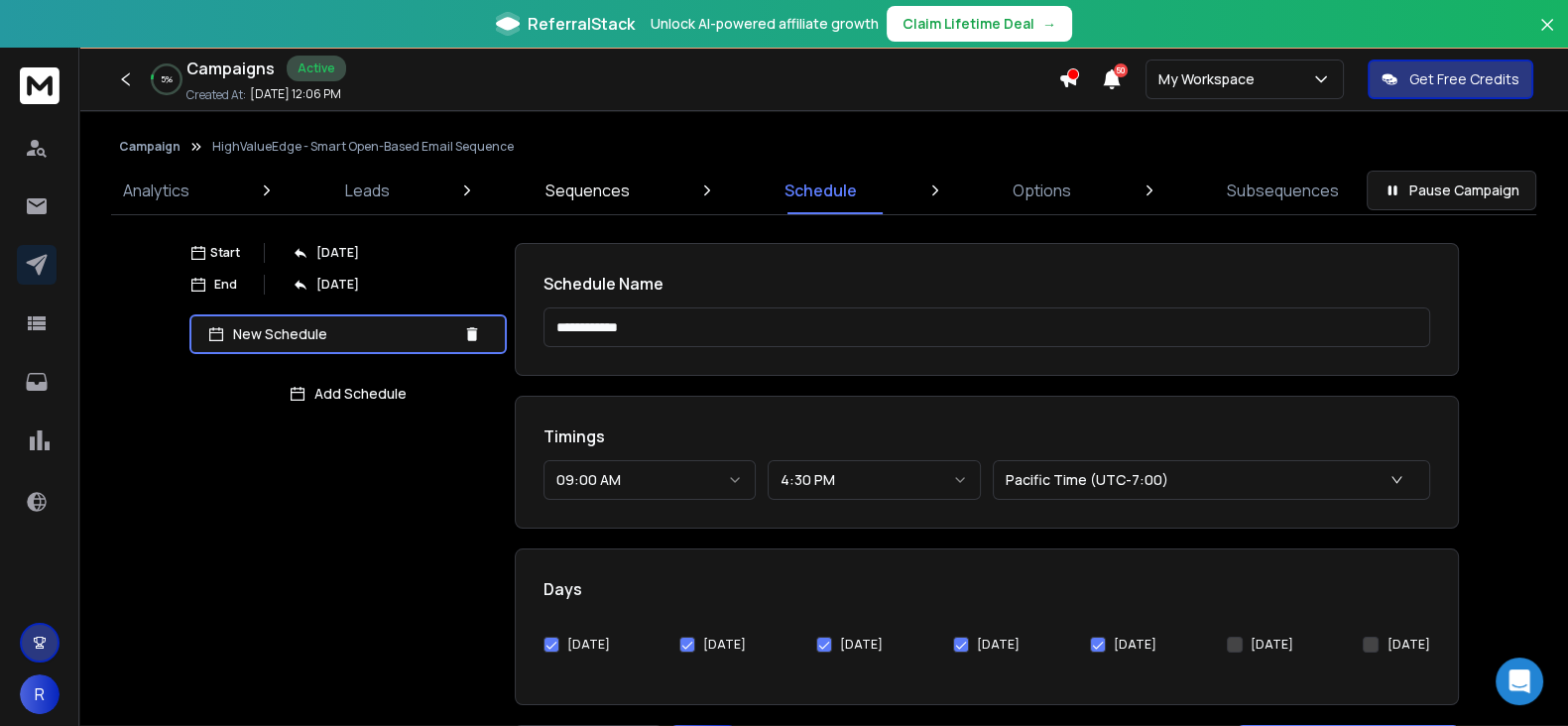
click at [607, 190] on p "Sequences" at bounding box center [587, 190] width 85 height 24
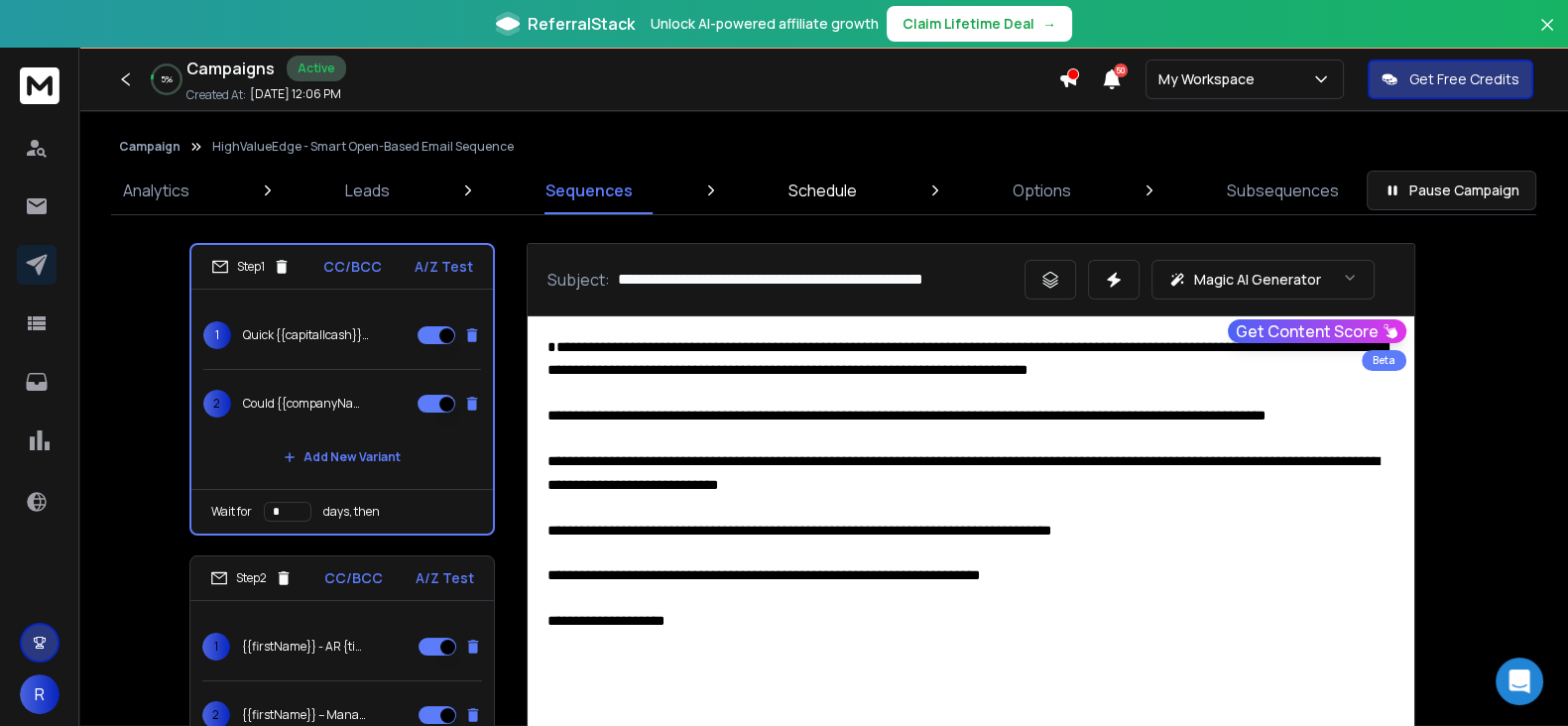
click at [824, 194] on p "Schedule" at bounding box center [822, 190] width 69 height 24
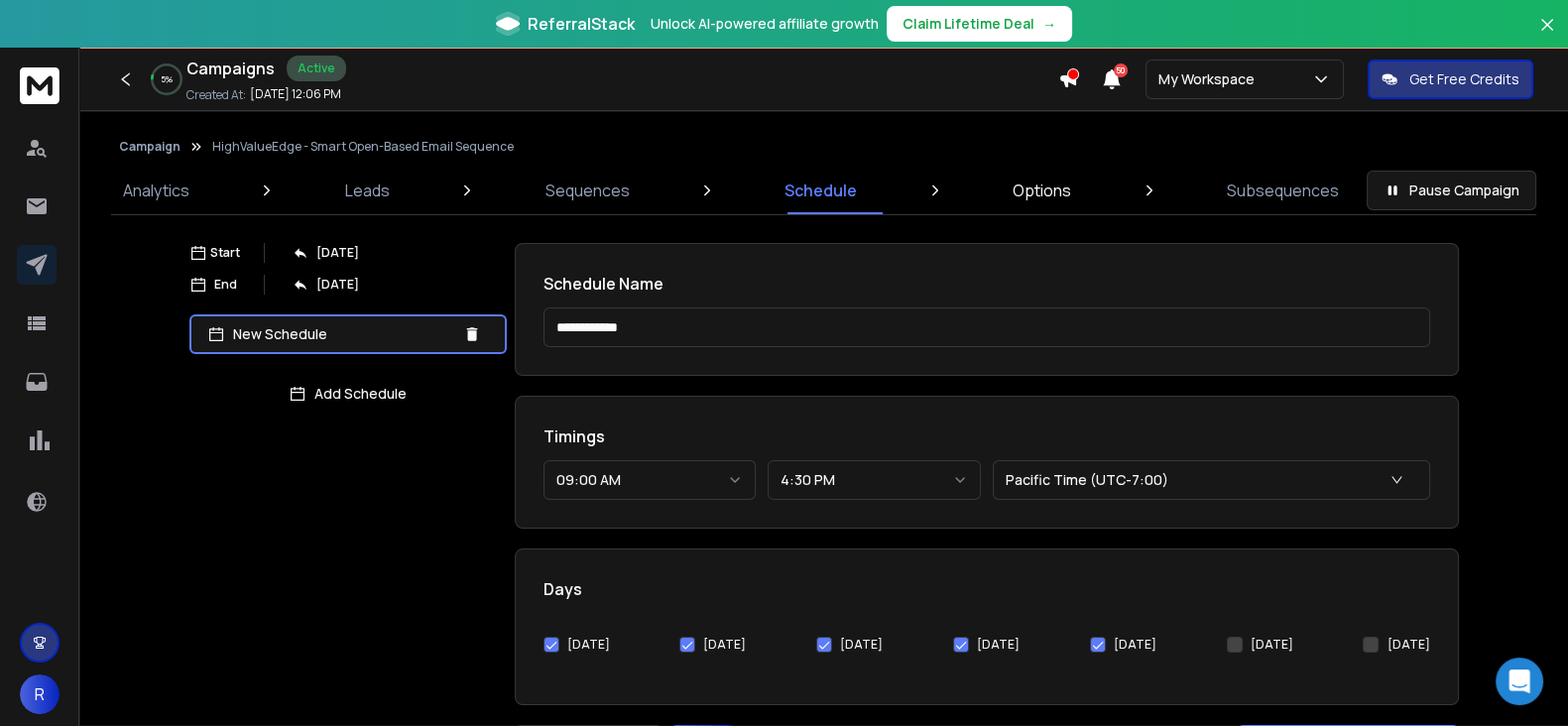
click at [1027, 186] on p "Options" at bounding box center [1042, 190] width 59 height 24
